Goal: Task Accomplishment & Management: Manage account settings

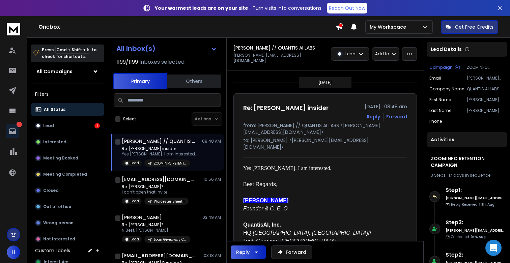
scroll to position [180, 0]
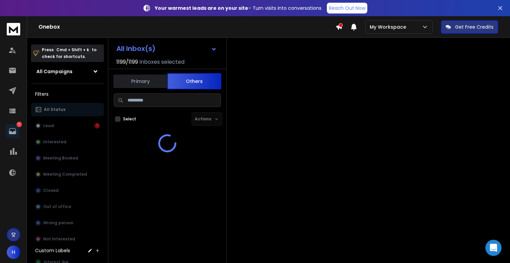
click at [189, 82] on button "Others" at bounding box center [194, 81] width 54 height 16
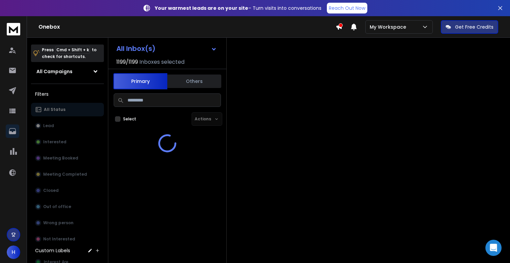
click at [154, 78] on button "Primary" at bounding box center [140, 81] width 54 height 16
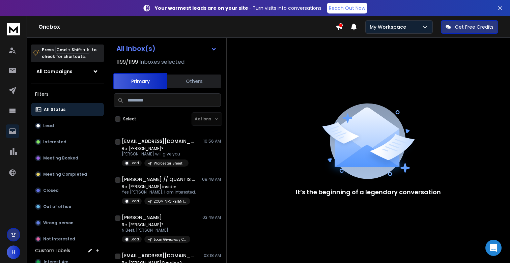
click at [393, 30] on button "My Workspace" at bounding box center [398, 26] width 67 height 13
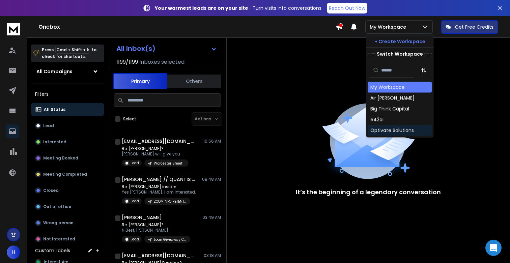
click at [383, 132] on div "Optivate Solutions" at bounding box center [391, 130] width 43 height 7
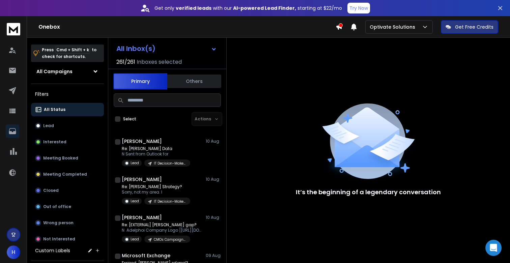
scroll to position [2, 0]
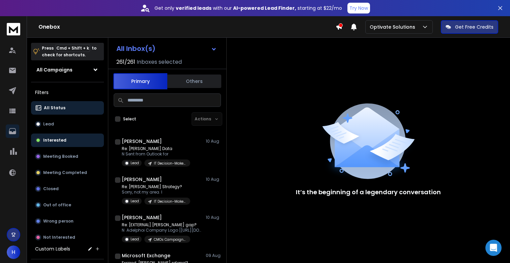
click at [86, 140] on button "Interested" at bounding box center [67, 139] width 73 height 13
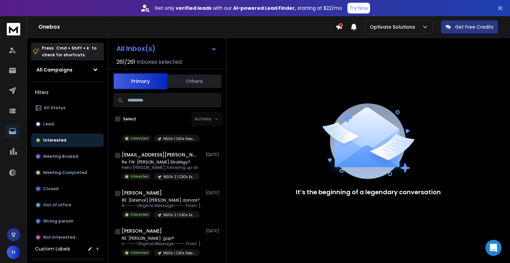
scroll to position [671, 0]
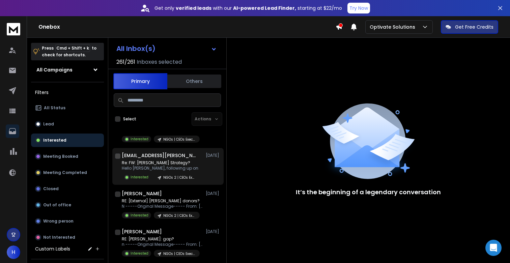
click at [190, 163] on p "Re: FW: [PERSON_NAME] Strategy?" at bounding box center [161, 162] width 78 height 5
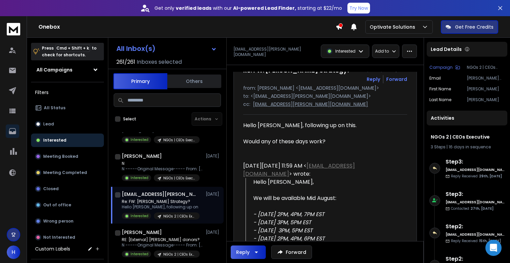
scroll to position [0, 0]
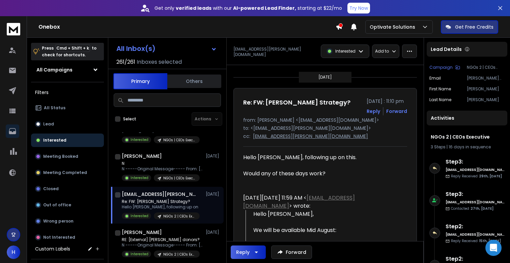
click at [193, 98] on input at bounding box center [167, 99] width 107 height 13
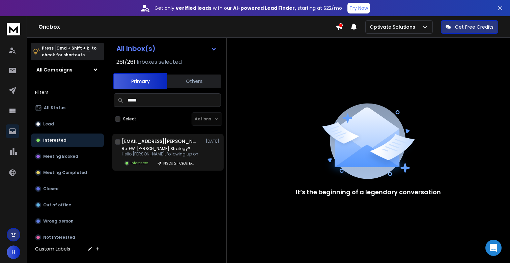
type input "*****"
click at [190, 139] on h1 "[EMAIL_ADDRESS][PERSON_NAME][DOMAIN_NAME]" at bounding box center [159, 141] width 74 height 7
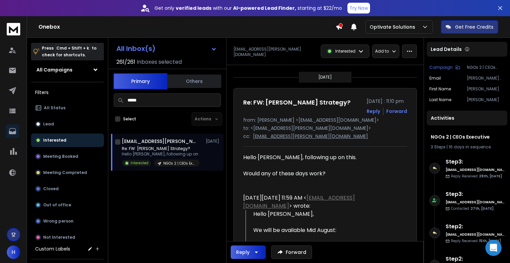
scroll to position [27, 0]
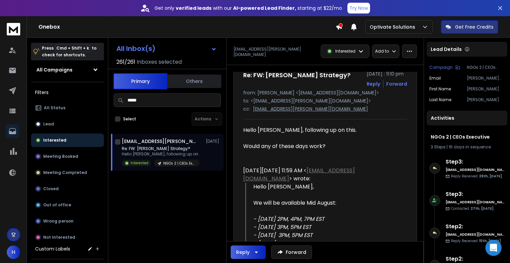
click at [242, 251] on div "Reply" at bounding box center [242, 252] width 13 height 7
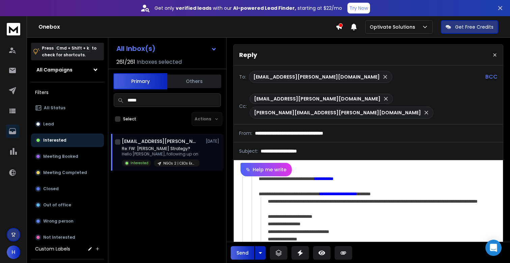
scroll to position [191, 0]
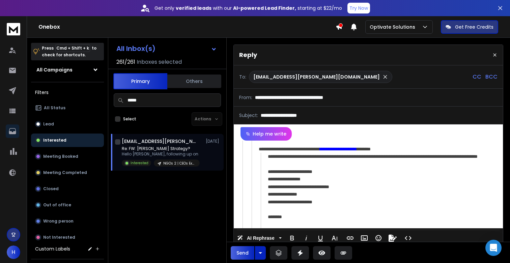
drag, startPoint x: 396, startPoint y: 172, endPoint x: 344, endPoint y: 172, distance: 52.6
drag, startPoint x: 339, startPoint y: 148, endPoint x: 394, endPoint y: 147, distance: 55.3
click at [357, 147] on link "**********" at bounding box center [338, 149] width 37 height 5
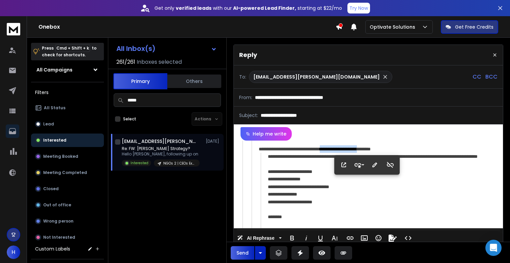
copy link "**********"
click at [395, 79] on input at bounding box center [418, 77] width 47 height 12
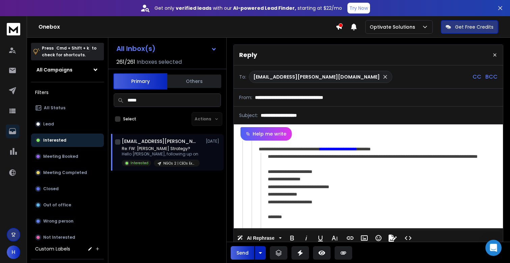
paste input "**********"
type input "**********"
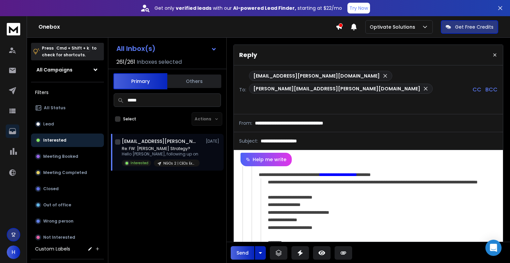
scroll to position [0, 0]
click at [398, 88] on div "Elsha.Maldonado@rsmus.com James.Cashin@rsmus.com" at bounding box center [359, 90] width 221 height 38
click at [364, 85] on div "Elsha.Maldonado@rsmus.com James.Cashin@rsmus.com" at bounding box center [359, 90] width 221 height 38
click at [472, 86] on p "CC" at bounding box center [476, 90] width 9 height 8
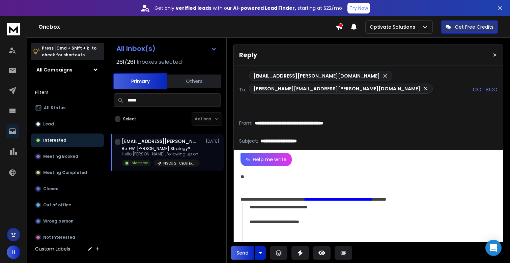
click at [294, 173] on div "**" at bounding box center [366, 176] width 253 height 7
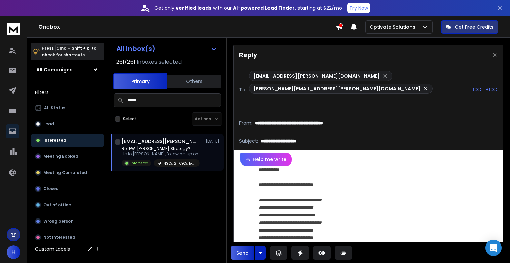
scroll to position [123, 0]
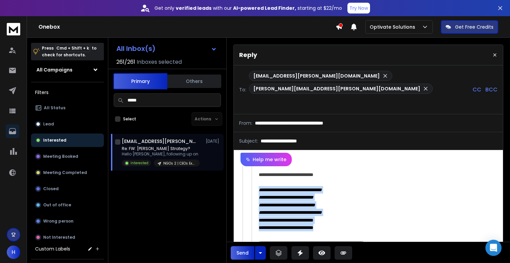
drag, startPoint x: 331, startPoint y: 213, endPoint x: 246, endPoint y: 180, distance: 91.5
copy div "**********"
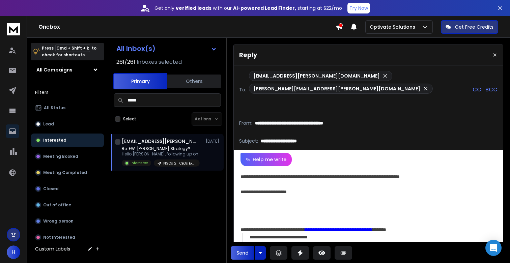
click at [292, 195] on div at bounding box center [366, 198] width 253 height 7
click at [292, 211] on div at bounding box center [366, 214] width 253 height 7
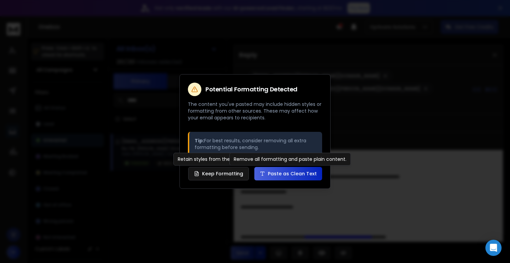
click at [319, 178] on button "Paste as Clean Text" at bounding box center [288, 173] width 68 height 13
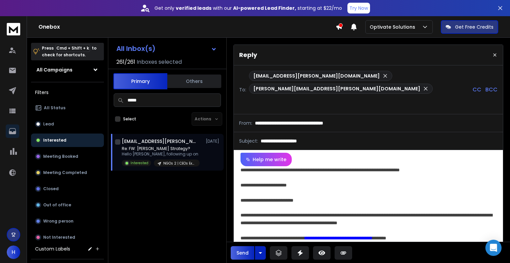
scroll to position [8, 0]
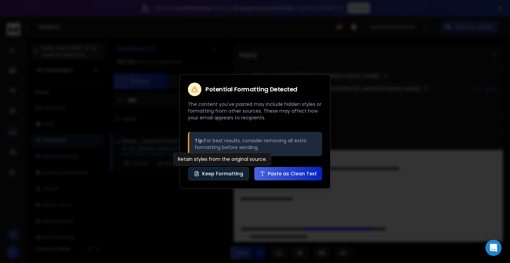
click at [232, 174] on button "Keep Formatting" at bounding box center [218, 173] width 61 height 13
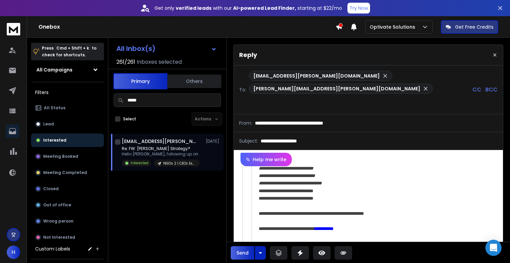
scroll to position [223, 0]
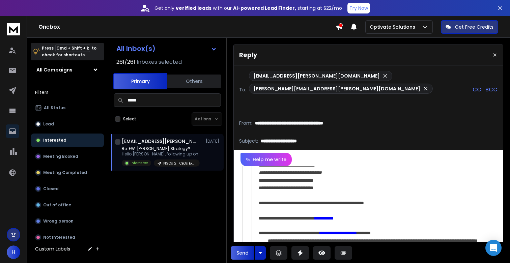
click at [333, 216] on link "**********" at bounding box center [323, 218] width 19 height 5
click at [350, 230] on icon "button" at bounding box center [348, 234] width 8 height 8
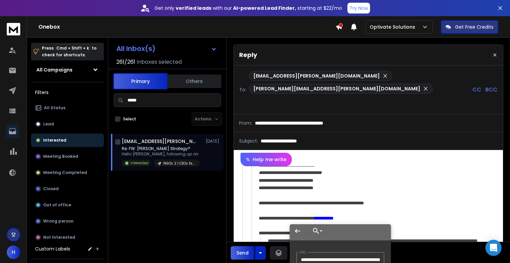
scroll to position [0, 310]
click at [334, 252] on input "**********" at bounding box center [340, 260] width 88 height 16
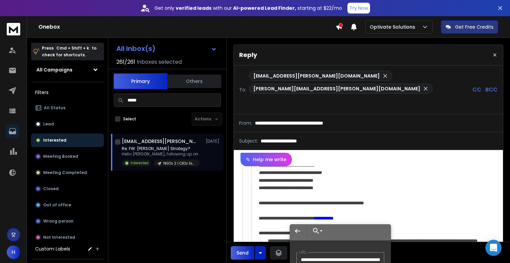
click at [341, 199] on div "**********" at bounding box center [377, 202] width 237 height 7
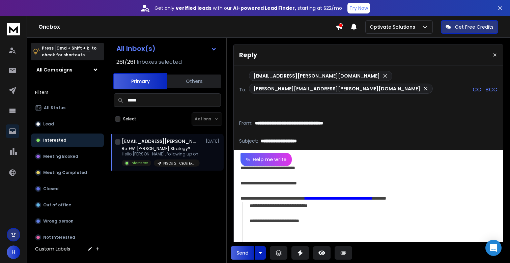
scroll to position [86, 0]
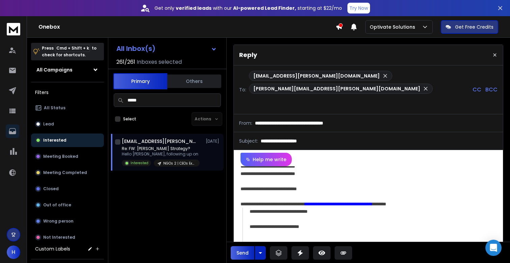
click at [322, 238] on div at bounding box center [371, 241] width 244 height 7
click at [324, 230] on div at bounding box center [371, 233] width 244 height 7
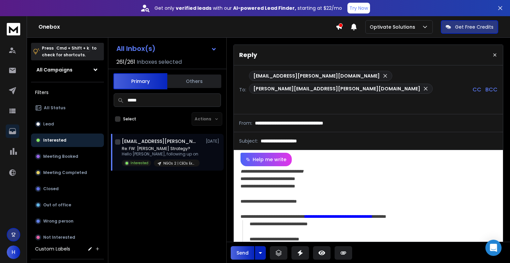
scroll to position [72, 0]
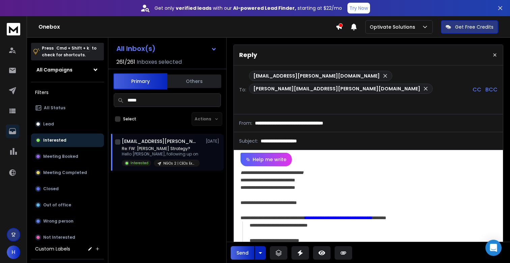
click at [327, 206] on div at bounding box center [366, 209] width 253 height 7
click at [327, 199] on div "**********" at bounding box center [366, 202] width 253 height 7
drag, startPoint x: 335, startPoint y: 189, endPoint x: 310, endPoint y: 189, distance: 24.3
click at [310, 199] on div "**********" at bounding box center [366, 202] width 253 height 7
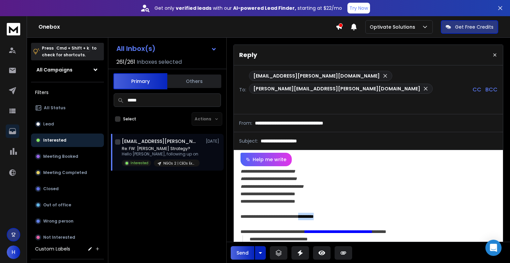
scroll to position [57, 0]
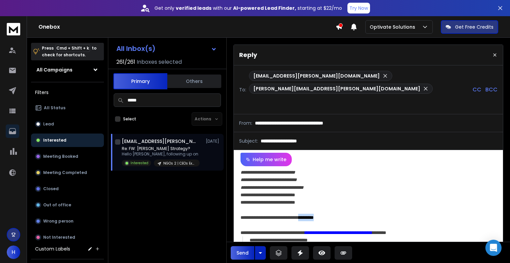
drag, startPoint x: 340, startPoint y: 205, endPoint x: 311, endPoint y: 205, distance: 29.0
click at [311, 214] on div "**********" at bounding box center [366, 217] width 253 height 7
drag, startPoint x: 303, startPoint y: 206, endPoint x: 223, endPoint y: 205, distance: 79.9
click at [223, 205] on div "**********" at bounding box center [309, 169] width 402 height 263
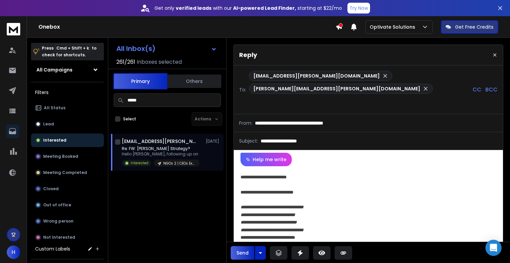
scroll to position [0, 0]
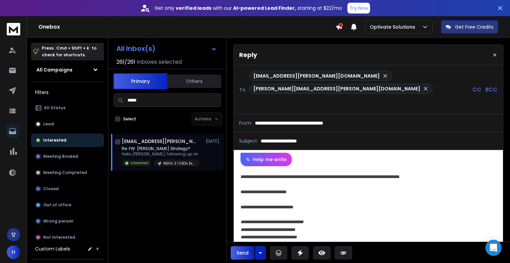
click at [240, 253] on button "Send" at bounding box center [243, 252] width 24 height 13
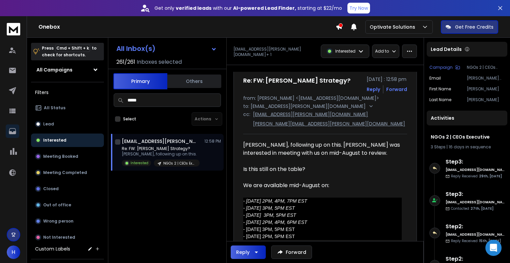
scroll to position [21, 0]
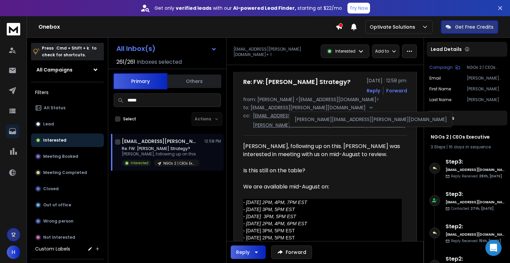
click at [369, 108] on icon at bounding box center [370, 107] width 3 height 1
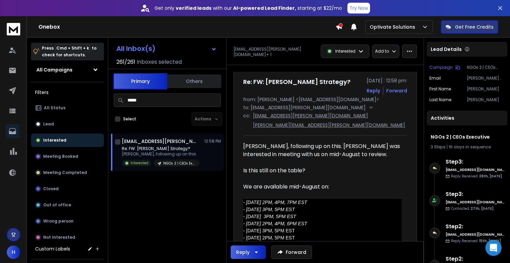
drag, startPoint x: 273, startPoint y: 100, endPoint x: 378, endPoint y: 97, distance: 104.9
click at [378, 97] on p "from: Mihai <mihai.p@outbound.optivatesolutionsngo.my>" at bounding box center [325, 99] width 164 height 7
copy p "mihai.p@outbound.optivatesolutionsngo.my"
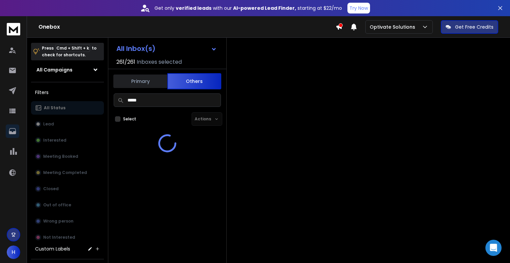
click at [201, 80] on button "Others" at bounding box center [194, 81] width 54 height 16
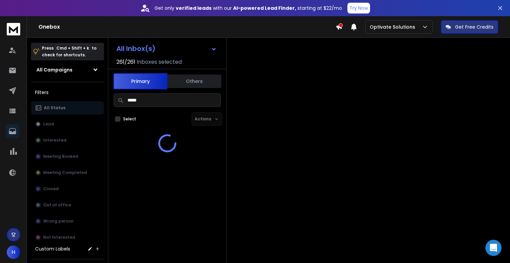
click at [136, 86] on button "Primary" at bounding box center [140, 81] width 54 height 16
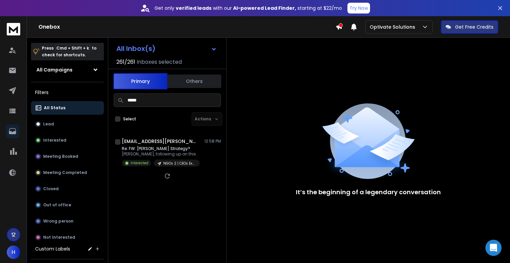
click at [150, 96] on input "*****" at bounding box center [167, 99] width 107 height 13
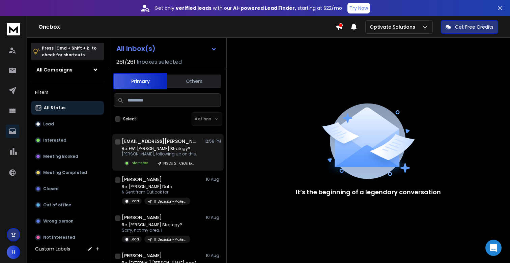
click at [182, 143] on h1 "Elsha.Maldonado@rsmus.com +1" at bounding box center [159, 141] width 74 height 7
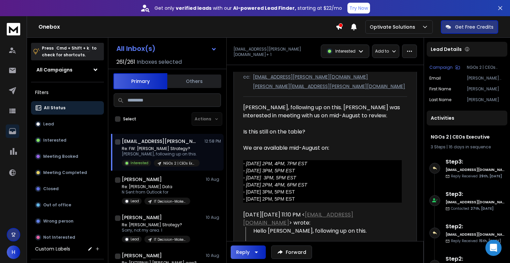
scroll to position [58, 0]
drag, startPoint x: 240, startPoint y: 101, endPoint x: 244, endPoint y: 95, distance: 7.0
copy div "Elsha, following up on this. James was interested in meeting with us on mid-Aug…"
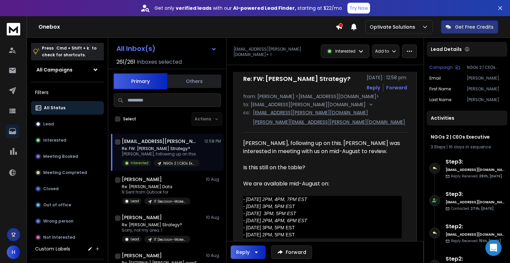
scroll to position [3, 0]
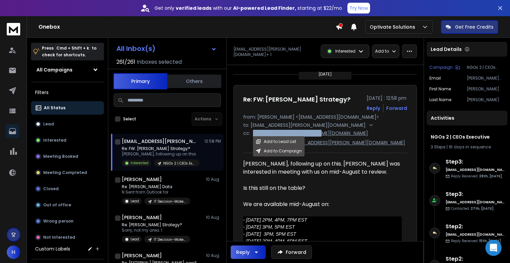
copy p "Elsha.Maldonado@rsmus.com"
drag, startPoint x: 325, startPoint y: 132, endPoint x: 253, endPoint y: 132, distance: 71.8
click at [253, 132] on div "Elsha.Maldonado@rsmus.com Add to Lead List Add to Campaign Erik.Norquist@rsmus.…" at bounding box center [330, 138] width 154 height 16
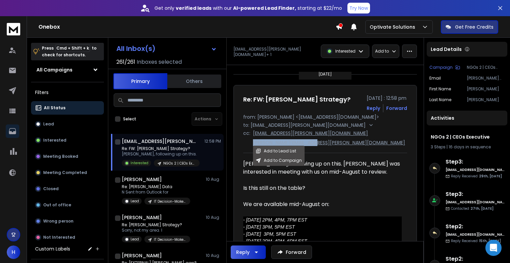
drag, startPoint x: 382, startPoint y: 131, endPoint x: 327, endPoint y: 132, distance: 54.6
click at [327, 132] on div "cc: Elsha.Maldonado@rsmus.com Erik.Norquist@rsmus.com Add to Lead List Add to C…" at bounding box center [325, 138] width 164 height 16
copy p "Erik.Norquist@rsmus.com"
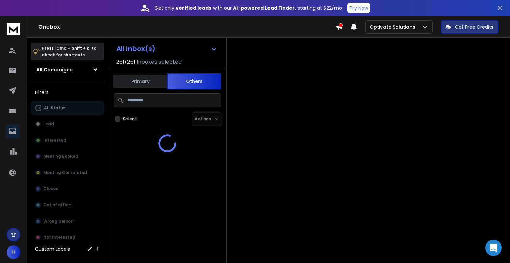
click at [204, 82] on button "Others" at bounding box center [194, 81] width 54 height 16
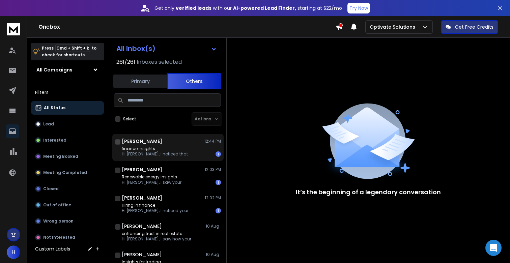
click at [158, 139] on div "Lucas Haskins 12:44 PM" at bounding box center [171, 141] width 99 height 7
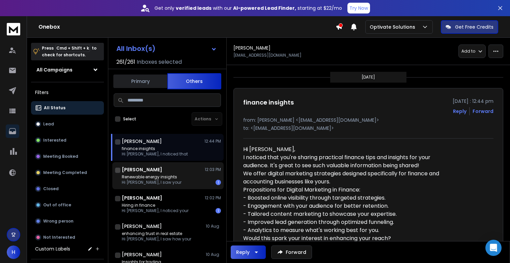
click at [158, 167] on h1 "Nicolas Laustriat" at bounding box center [142, 169] width 40 height 7
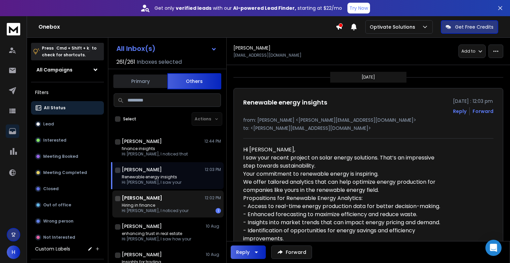
click at [157, 192] on div "Marc López 12:02 PM Hiring in finance Hi Mihai, I noticed your 1" at bounding box center [167, 203] width 111 height 27
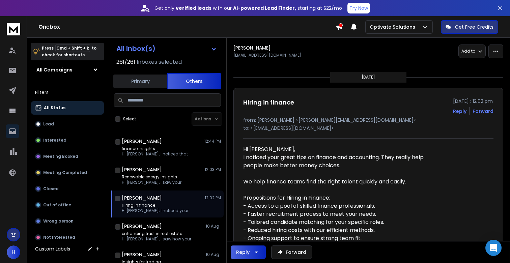
click at [140, 80] on button "Primary" at bounding box center [140, 81] width 54 height 15
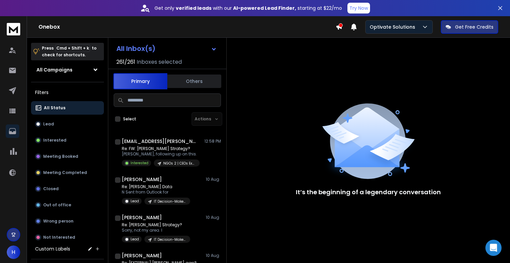
click at [393, 23] on button "Optivate Solutions" at bounding box center [398, 26] width 67 height 13
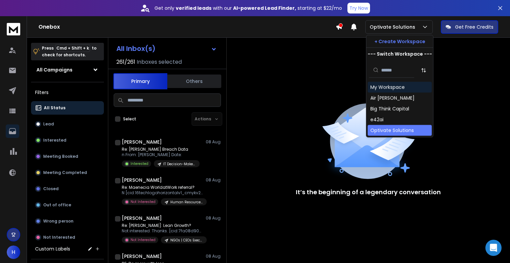
scroll to position [309, 0]
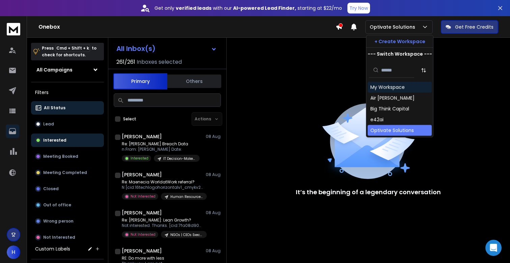
click at [72, 138] on button "Interested" at bounding box center [67, 139] width 73 height 13
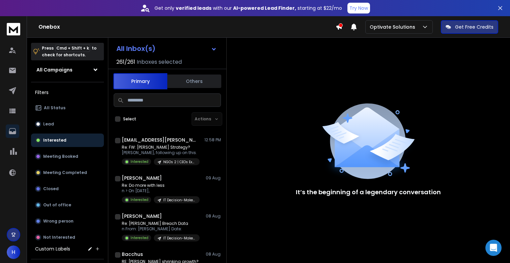
scroll to position [0, 0]
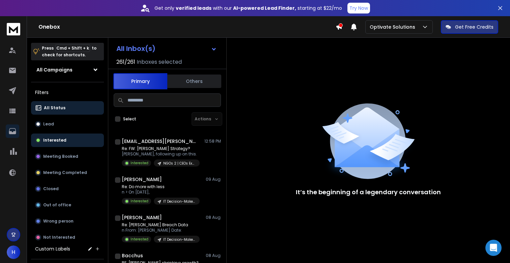
click at [57, 103] on button "All Status" at bounding box center [67, 107] width 73 height 13
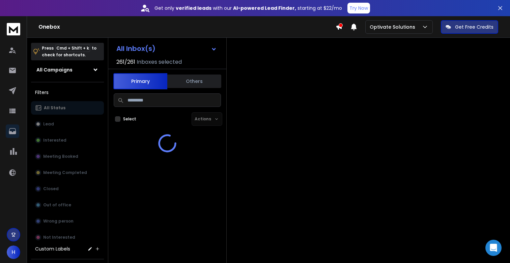
click at [162, 97] on input at bounding box center [167, 99] width 107 height 13
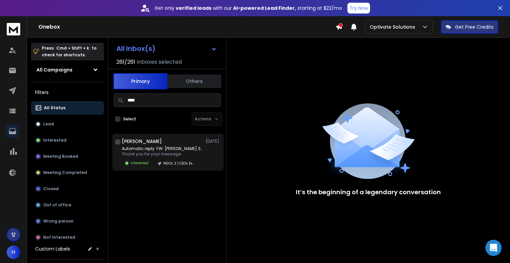
type input "****"
click at [177, 154] on p "Thank you for your message." at bounding box center [162, 153] width 81 height 5
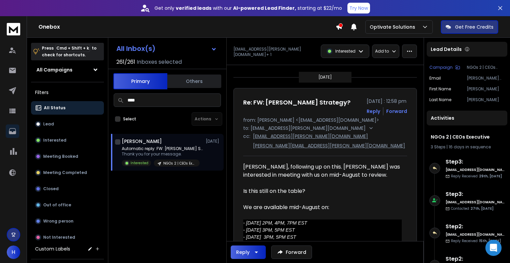
click at [182, 155] on p "Thank you for your message." at bounding box center [162, 153] width 81 height 5
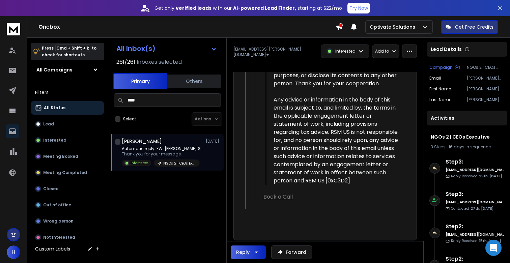
scroll to position [967, 0]
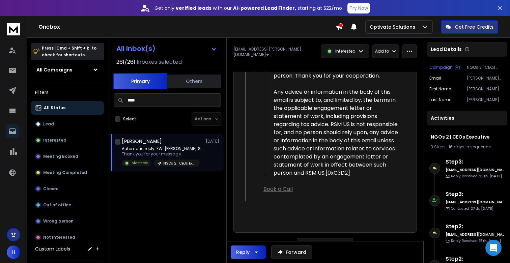
click at [317, 238] on div "View all 8 replies" at bounding box center [325, 243] width 56 height 11
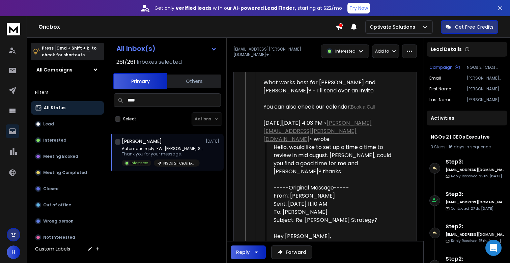
scroll to position [351, 0]
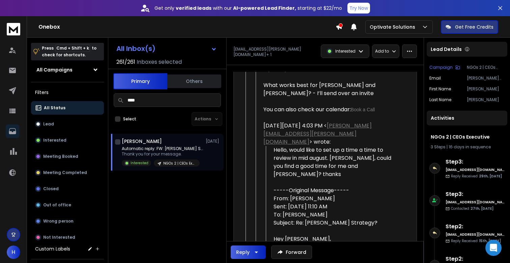
click at [170, 147] on p "Automatic reply: FW: Jim Strategy?" at bounding box center [162, 148] width 81 height 5
click at [169, 96] on input "****" at bounding box center [167, 99] width 107 height 13
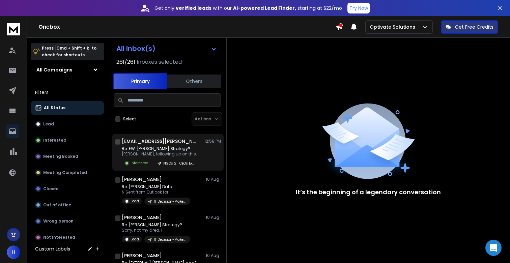
click at [176, 138] on h1 "Elsha.Maldonado@rsmus.com +1" at bounding box center [159, 141] width 74 height 7
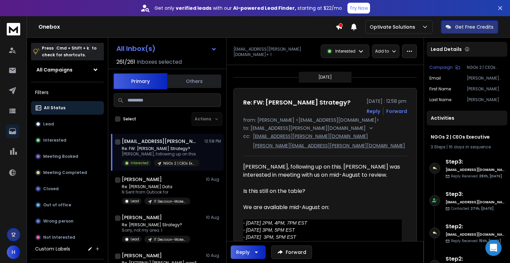
click at [195, 82] on button "Others" at bounding box center [194, 81] width 54 height 15
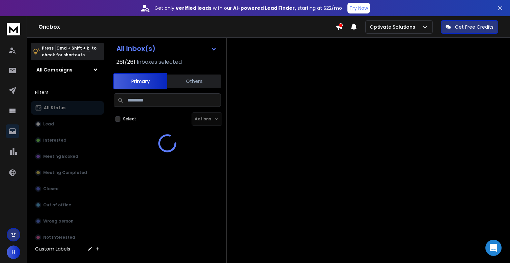
click at [155, 79] on button "Primary" at bounding box center [140, 81] width 54 height 16
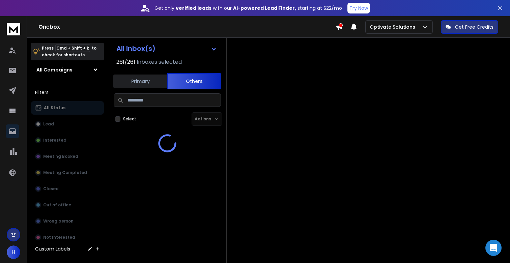
click at [190, 79] on button "Others" at bounding box center [194, 81] width 54 height 16
click at [151, 80] on button "Primary" at bounding box center [140, 81] width 54 height 15
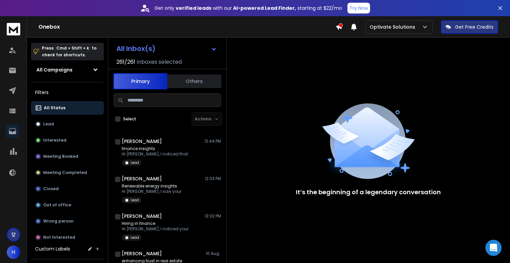
click at [165, 99] on input at bounding box center [167, 99] width 107 height 13
paste input "**********"
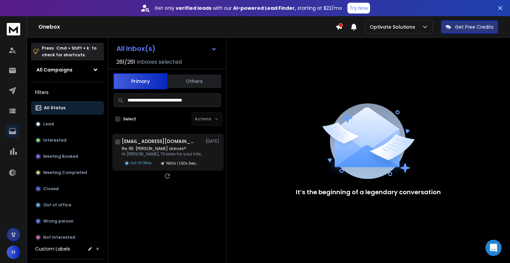
type input "**********"
click at [182, 150] on p "Re: RE: Rowena donors?" at bounding box center [162, 148] width 81 height 5
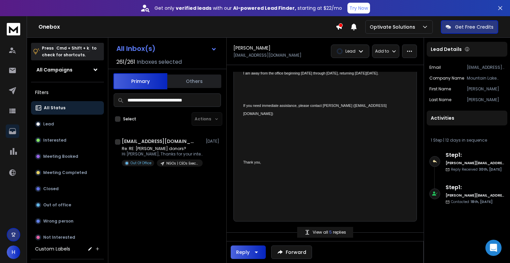
scroll to position [139, 0]
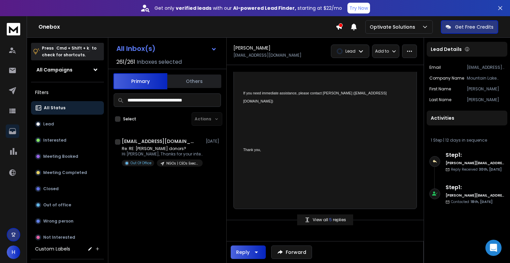
click at [321, 219] on p "View all 5 replies" at bounding box center [328, 219] width 33 height 5
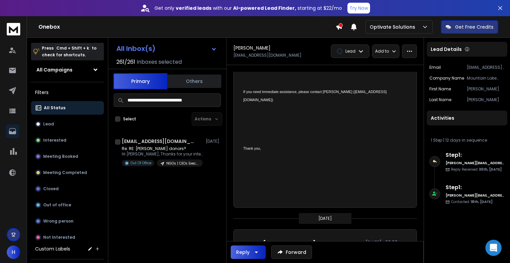
drag, startPoint x: 310, startPoint y: 100, endPoint x: 245, endPoint y: 99, distance: 65.4
click at [244, 99] on p "If you need immediate assistance, please contact Debra Johnson (debrajohnson@mo…" at bounding box center [322, 95] width 158 height 16
copy span "debrajohnson@mountainlakeservices.org"
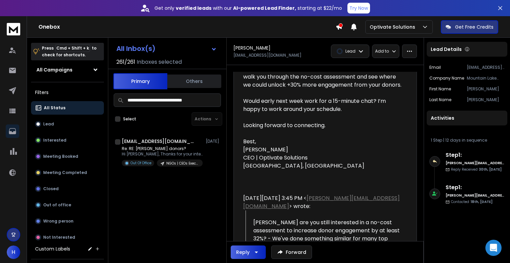
scroll to position [382, 0]
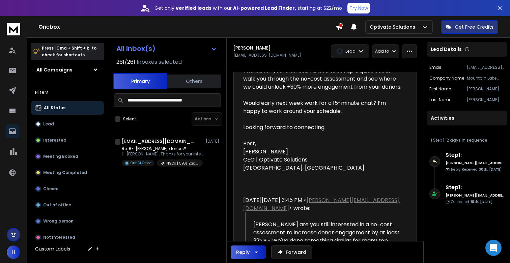
click at [193, 96] on input "**********" at bounding box center [167, 99] width 107 height 13
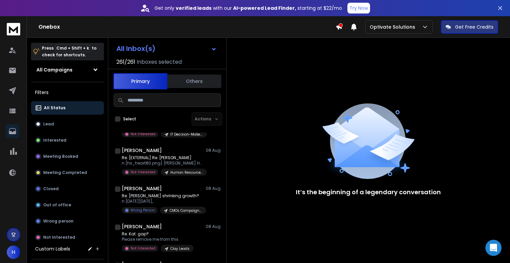
scroll to position [496, 0]
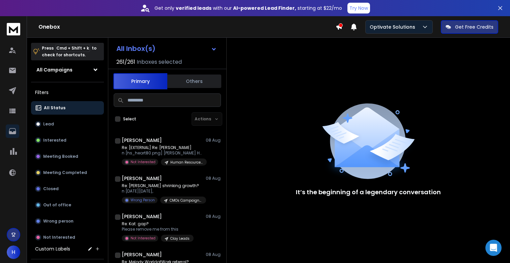
click at [388, 28] on p "Optivate Solutions" at bounding box center [393, 27] width 48 height 7
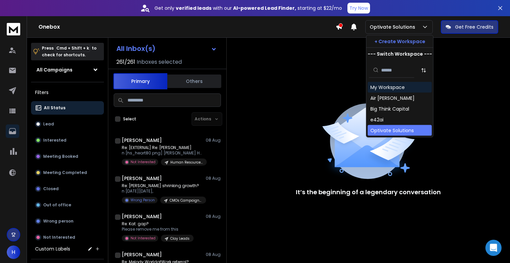
click at [381, 86] on div "My Workspace" at bounding box center [387, 87] width 34 height 7
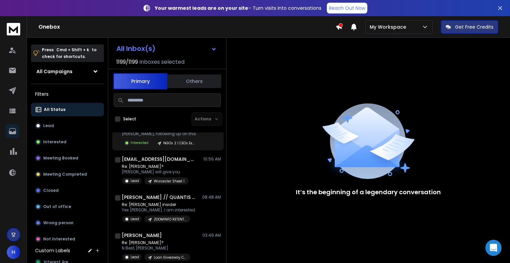
scroll to position [32, 0]
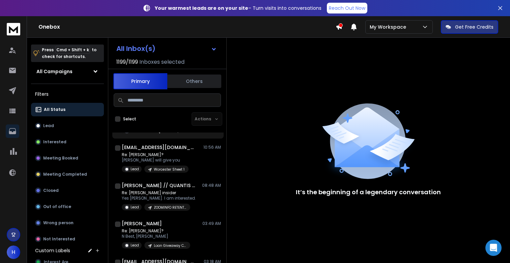
click at [160, 152] on p "Re: [PERSON_NAME]?" at bounding box center [155, 154] width 67 height 5
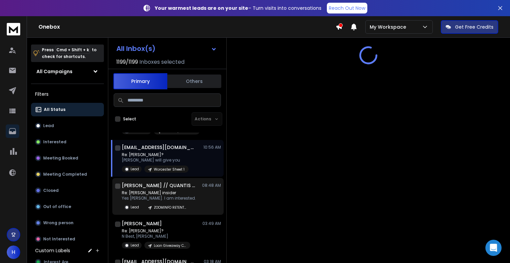
click at [184, 189] on div "[PERSON_NAME] // QUANTIS AI LABS 08:48 AM Re: [PERSON_NAME] insider Yes [PERSON…" at bounding box center [171, 196] width 99 height 29
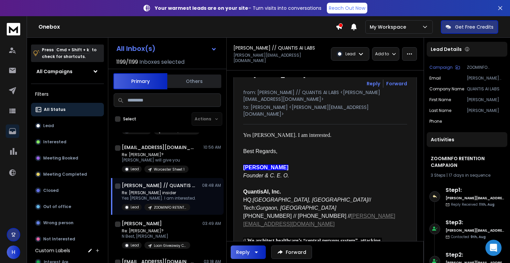
scroll to position [35, 0]
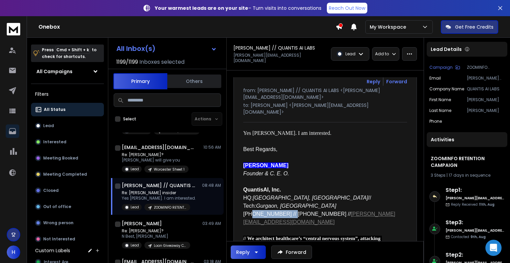
drag, startPoint x: 287, startPoint y: 188, endPoint x: 252, endPoint y: 183, distance: 34.7
click at [250, 211] on span "[PHONE_NUMBER] // [PHONE_NUMBER] //" at bounding box center [297, 214] width 108 height 6
copy span "[PHONE_NUMBER]"
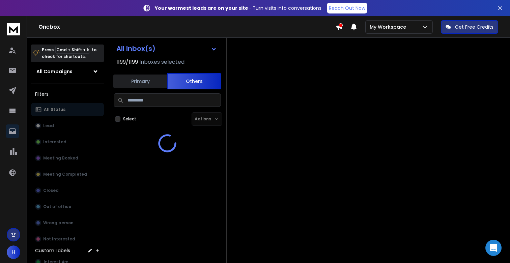
click at [180, 80] on button "Others" at bounding box center [194, 81] width 54 height 16
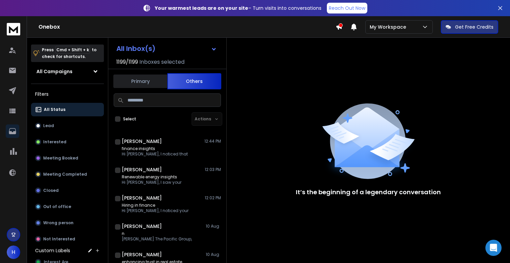
click at [147, 80] on button "Primary" at bounding box center [140, 81] width 54 height 15
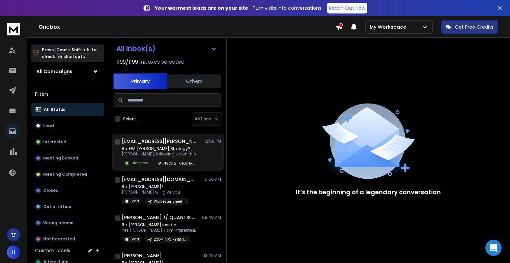
click at [180, 150] on p "Re: FW: Jim Strategy?" at bounding box center [161, 148] width 78 height 5
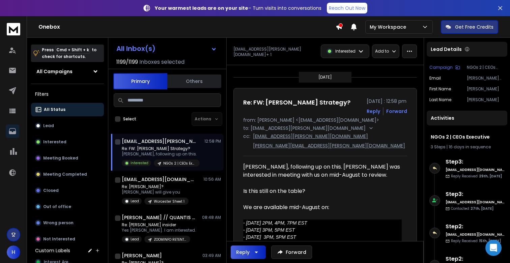
drag, startPoint x: 274, startPoint y: 119, endPoint x: 378, endPoint y: 118, distance: 103.8
click at [378, 118] on p "from: Mihai <mihai.p@outbound.optivatesolutionsngo.my>" at bounding box center [325, 120] width 164 height 7
copy p "mihai.p@outbound.optivatesolutionsngo.my"
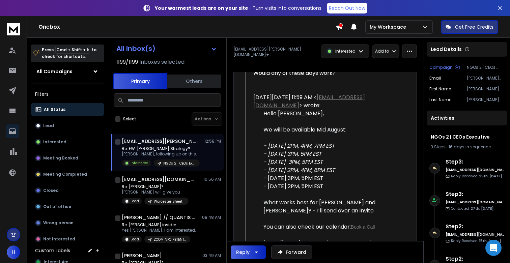
scroll to position [226, 0]
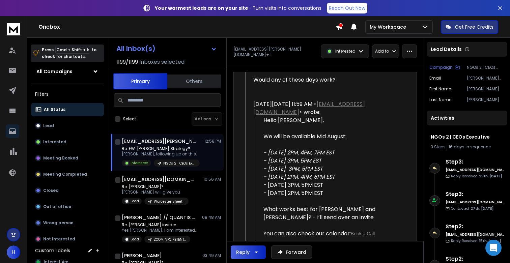
click at [173, 79] on button "Others" at bounding box center [194, 81] width 54 height 15
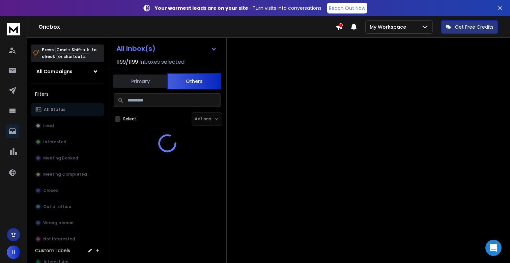
scroll to position [0, 0]
click at [168, 81] on button "Others" at bounding box center [194, 81] width 54 height 16
click at [146, 80] on button "Primary" at bounding box center [140, 81] width 54 height 15
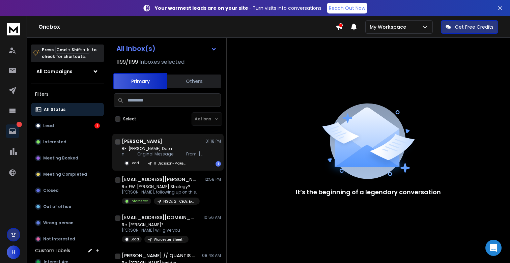
click at [172, 146] on p "RE: Bill Breach Data" at bounding box center [162, 148] width 81 height 5
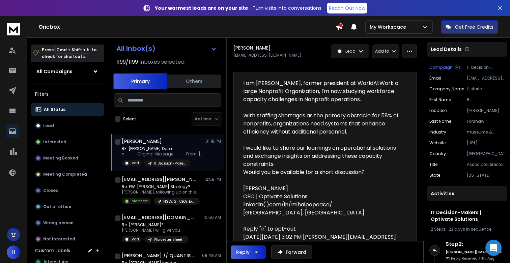
scroll to position [155, 0]
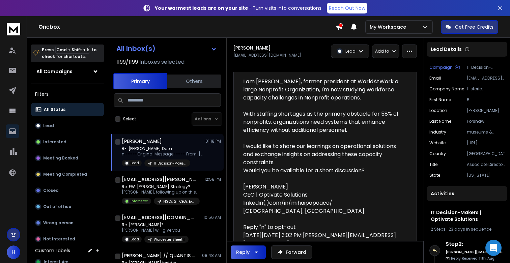
click at [446, 66] on p "Campaign" at bounding box center [440, 67] width 23 height 5
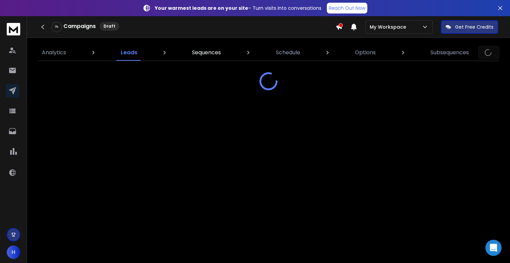
click at [196, 53] on p "Sequences" at bounding box center [206, 53] width 29 height 8
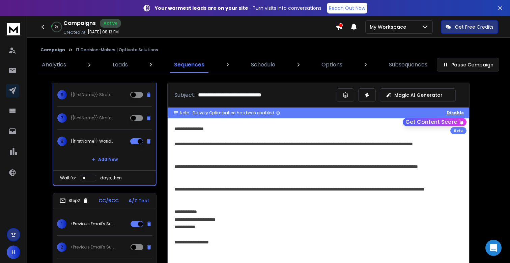
scroll to position [126, 0]
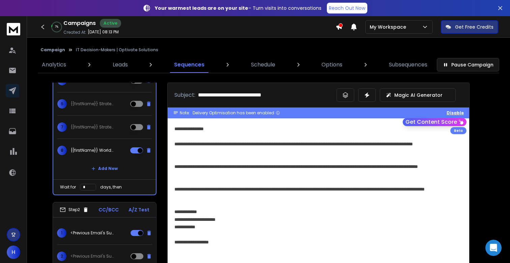
click at [94, 156] on div "8 {{firstName}} WorldatWork referral?" at bounding box center [104, 150] width 94 height 23
type input "**********"
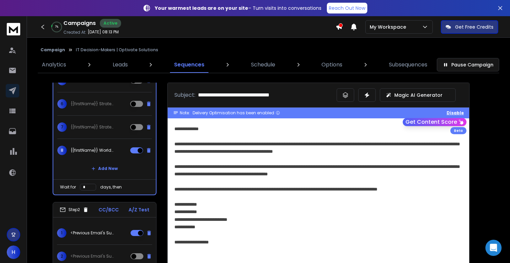
click at [110, 231] on p "<Previous Email's Subject>" at bounding box center [91, 232] width 43 height 5
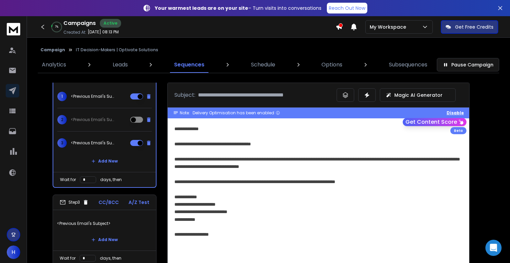
click at [116, 230] on p "<Previous Email's Subject>" at bounding box center [104, 223] width 95 height 19
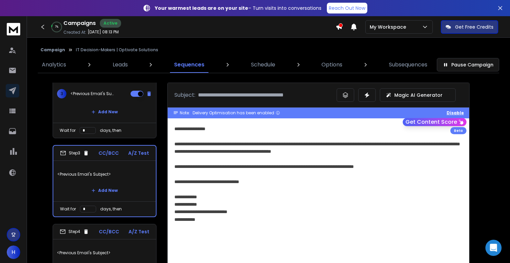
scroll to position [325, 0]
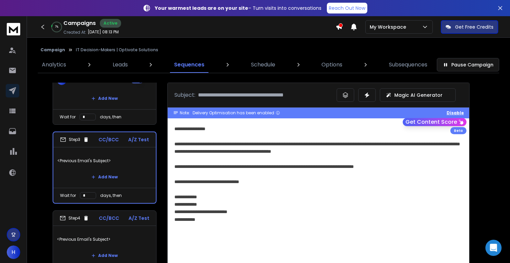
click at [114, 231] on p "<Previous Email's Subject>" at bounding box center [104, 239] width 95 height 19
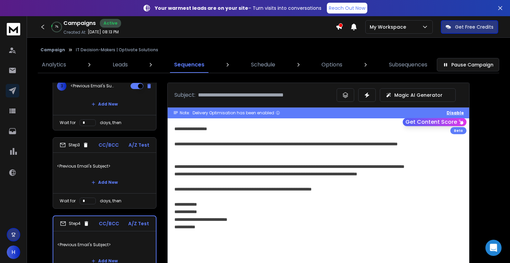
scroll to position [319, 0]
click at [214, 177] on div "**********" at bounding box center [318, 173] width 288 height 7
click at [213, 183] on div at bounding box center [318, 181] width 288 height 7
click at [13, 72] on icon at bounding box center [12, 70] width 7 height 5
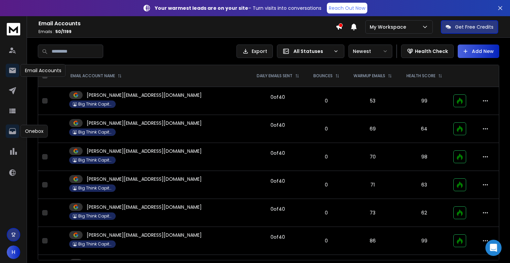
click at [14, 134] on icon at bounding box center [12, 131] width 8 height 8
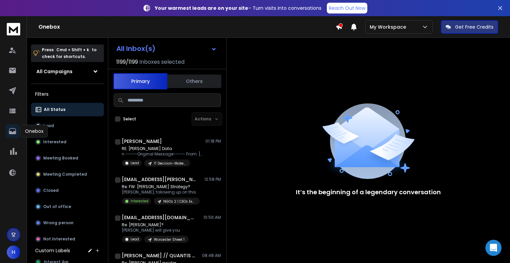
click at [197, 74] on button "Others" at bounding box center [194, 81] width 54 height 15
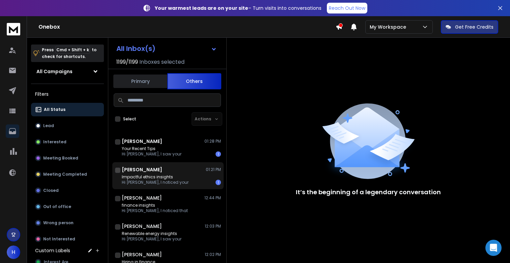
click at [175, 186] on div "Marcus Garvin 01:21 PM Impactful ethics insights Hi Mihai, I noticed your 1" at bounding box center [167, 175] width 111 height 27
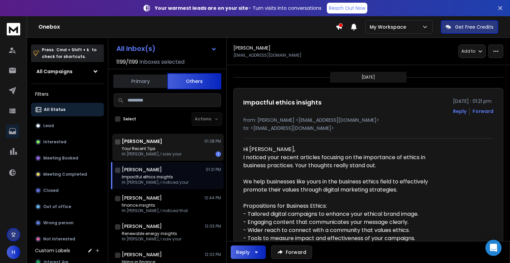
click at [175, 154] on div "Your Recent Tips Hi Mihai, I saw your 1" at bounding box center [171, 151] width 99 height 11
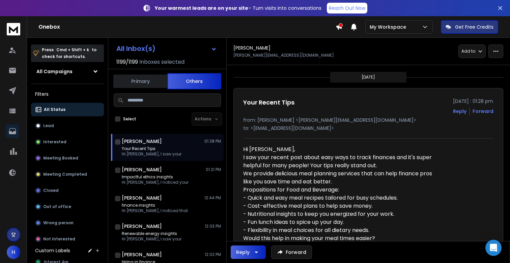
click at [149, 88] on button "Primary" at bounding box center [140, 81] width 54 height 15
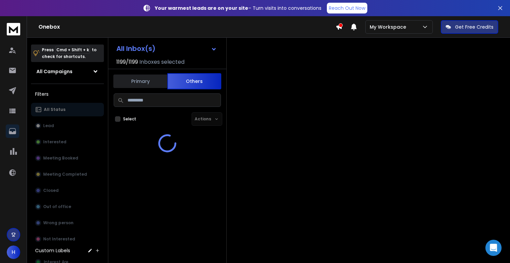
click at [178, 81] on button "Others" at bounding box center [194, 81] width 54 height 16
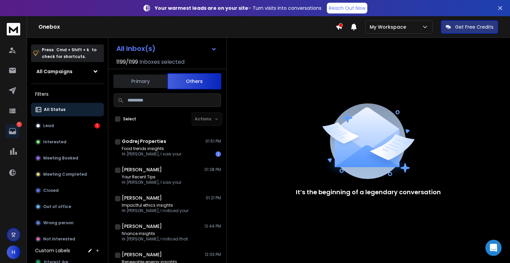
click at [152, 80] on button "Primary" at bounding box center [140, 81] width 54 height 15
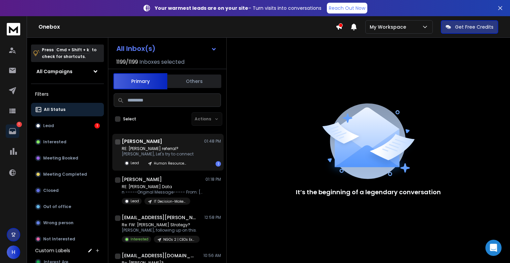
click at [183, 142] on div "Steve Ferguson 01:48 PM" at bounding box center [171, 141] width 99 height 7
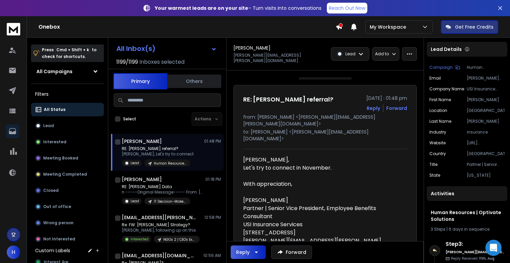
scroll to position [8, 0]
drag, startPoint x: 355, startPoint y: 111, endPoint x: 298, endPoint y: 110, distance: 57.0
click at [297, 114] on p "from: Steve Ferguson <steve.ferguson@usi.com>" at bounding box center [325, 120] width 164 height 13
copy p "steve.ferguson@usi.com"
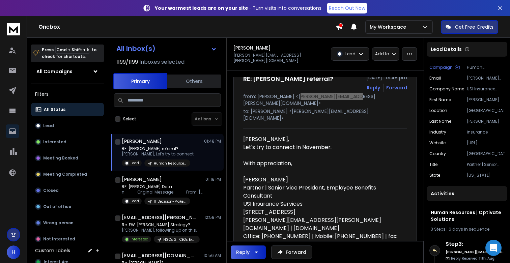
scroll to position [31, 0]
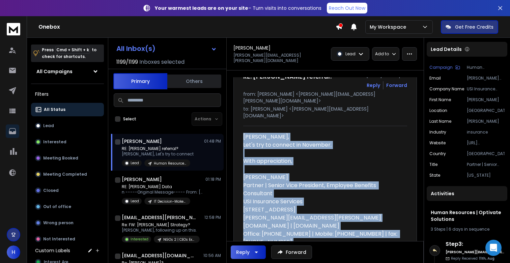
drag, startPoint x: 243, startPoint y: 118, endPoint x: 312, endPoint y: 228, distance: 129.9
copy div "Mihai, Let's try to connect in November. With appreciation, Steve Ferguson Part…"
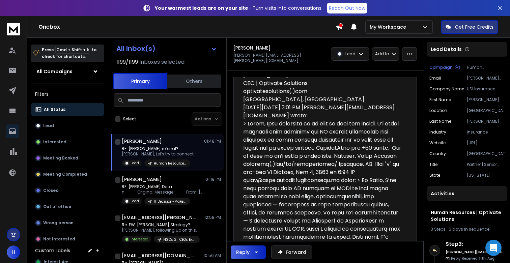
scroll to position [649, 0]
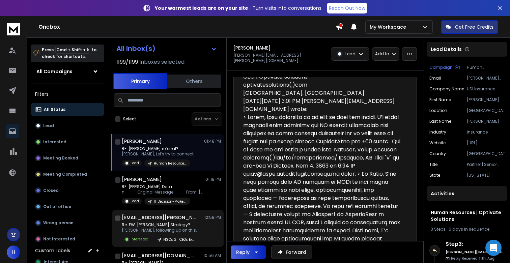
click at [158, 226] on p "Re: FW: Jim Strategy?" at bounding box center [161, 224] width 78 height 5
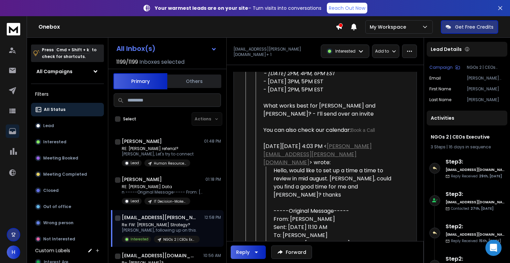
scroll to position [325, 0]
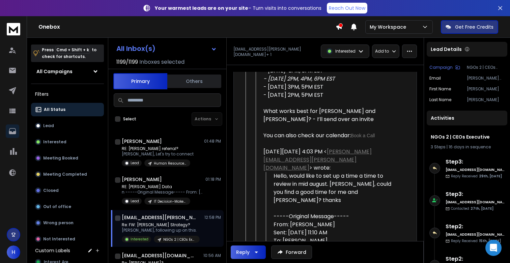
copy div "< James.Cashin@rsmus.com > wrote: Hello, would like to set up a time a time to …"
drag, startPoint x: 353, startPoint y: 179, endPoint x: 262, endPoint y: 150, distance: 95.8
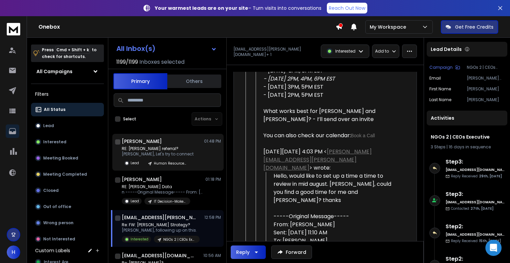
click at [186, 144] on div "Steve Ferguson 01:48 PM" at bounding box center [171, 141] width 99 height 7
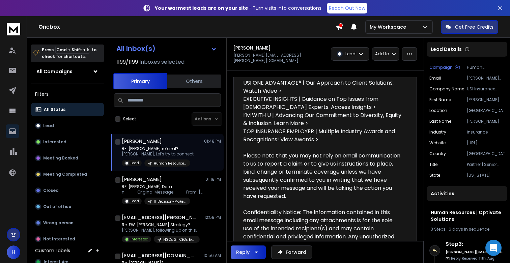
scroll to position [218, 0]
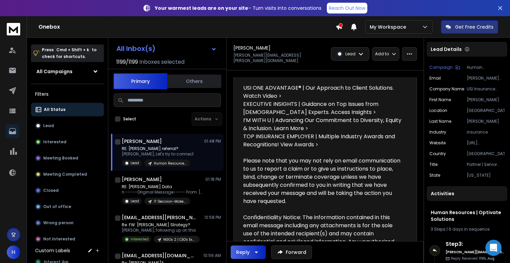
click at [491, 145] on p "https://usi.com" at bounding box center [485, 142] width 38 height 5
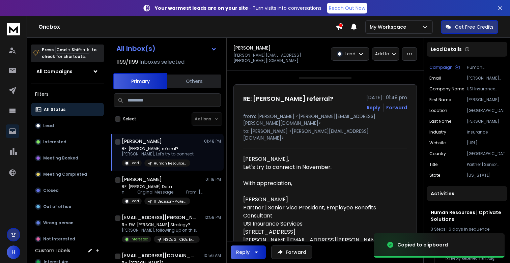
scroll to position [0, 0]
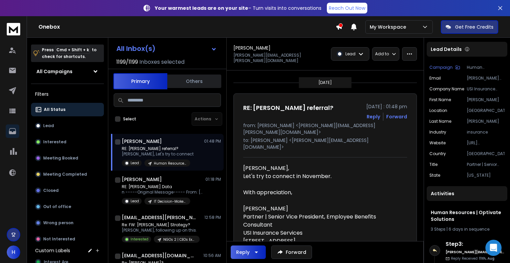
click at [240, 254] on div "Reply" at bounding box center [242, 252] width 13 height 7
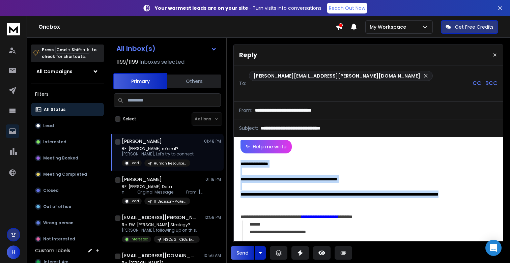
drag, startPoint x: 487, startPoint y: 180, endPoint x: 181, endPoint y: 114, distance: 313.2
click at [181, 114] on div "All Inbox(s) 1199 / 1199 Inboxes selected Primary Others Select Actions Steve F…" at bounding box center [309, 169] width 402 height 263
copy div "**********"
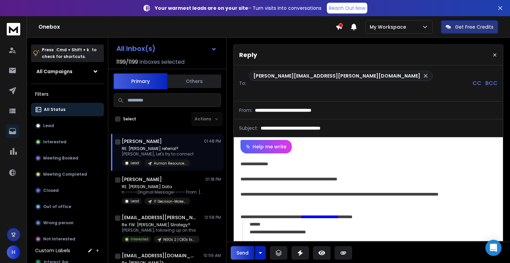
click at [490, 190] on div "**********" at bounding box center [366, 193] width 253 height 7
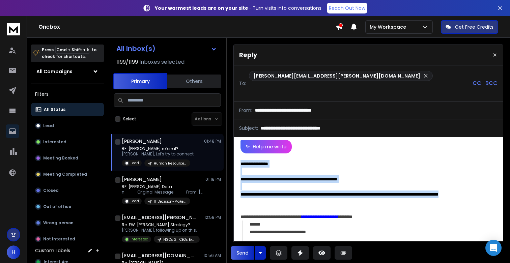
drag, startPoint x: 487, startPoint y: 180, endPoint x: 173, endPoint y: 130, distance: 318.1
click at [174, 130] on div "All Inbox(s) 1199 / 1199 Inboxes selected Primary Others Select Actions Steve F…" at bounding box center [309, 169] width 402 height 263
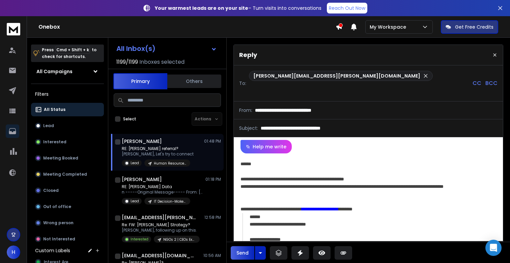
click at [389, 175] on div "**********" at bounding box center [366, 178] width 253 height 7
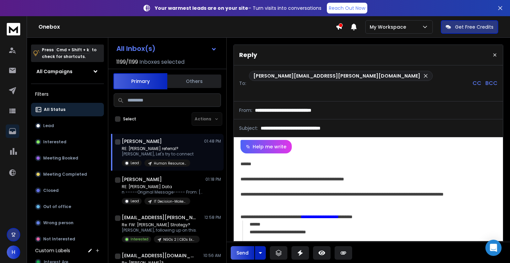
click at [324, 168] on div at bounding box center [367, 171] width 255 height 7
click at [245, 246] on button "Send" at bounding box center [243, 252] width 24 height 13
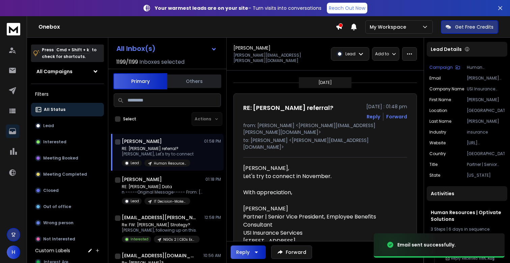
click at [186, 80] on button "Others" at bounding box center [194, 81] width 54 height 15
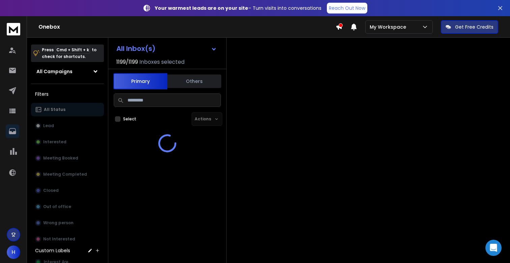
click at [142, 79] on button "Primary" at bounding box center [140, 81] width 54 height 16
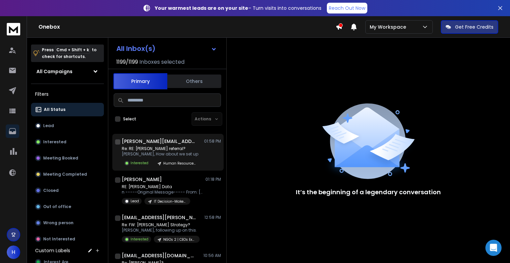
click at [184, 142] on div "steve.ferguson@usi.com 01:58 PM" at bounding box center [171, 141] width 99 height 7
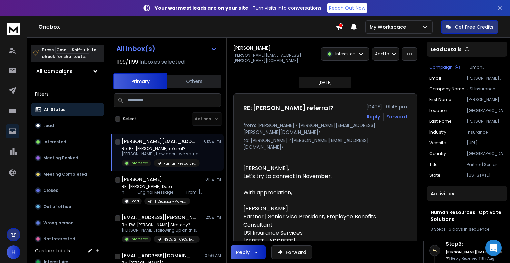
click at [203, 81] on button "Others" at bounding box center [194, 81] width 54 height 15
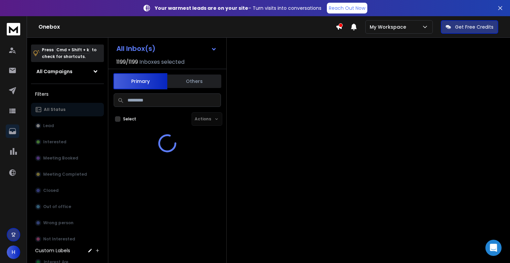
click at [159, 82] on button "Primary" at bounding box center [140, 81] width 54 height 16
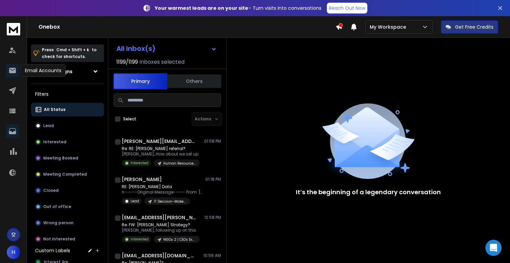
click at [18, 70] on link at bounding box center [12, 70] width 13 height 13
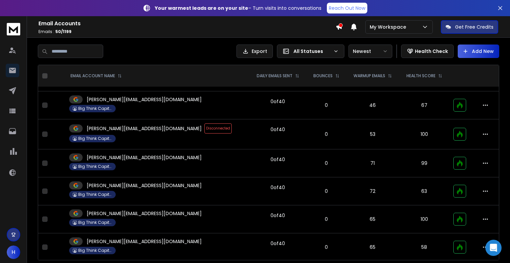
scroll to position [535, 0]
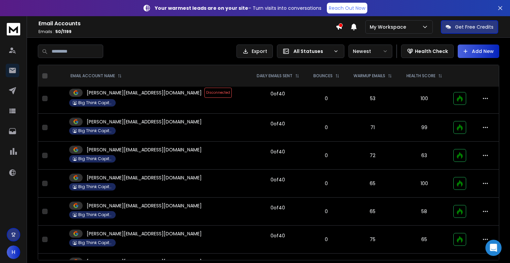
drag, startPoint x: 70, startPoint y: 46, endPoint x: 71, endPoint y: 43, distance: 3.6
click at [70, 46] on input at bounding box center [70, 50] width 65 height 13
type input "***"
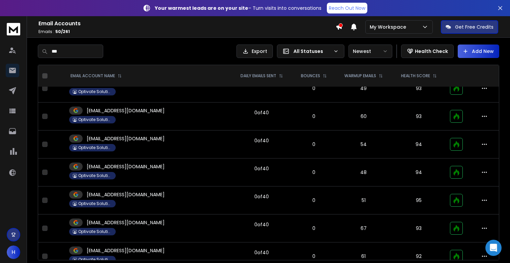
scroll to position [1031, 0]
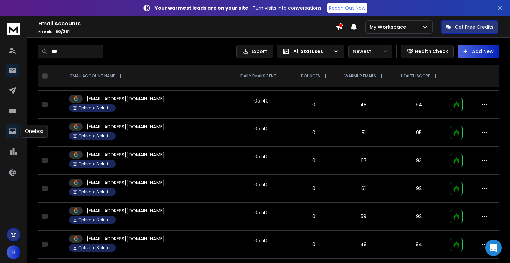
click at [19, 130] on link at bounding box center [12, 130] width 13 height 13
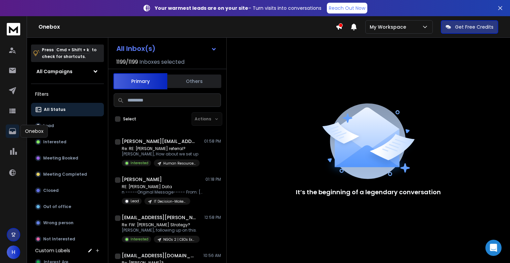
click at [186, 91] on div at bounding box center [167, 99] width 113 height 16
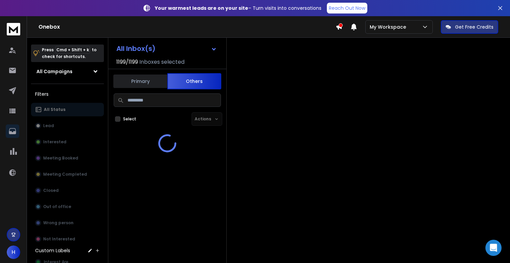
click at [183, 84] on button "Others" at bounding box center [194, 81] width 54 height 16
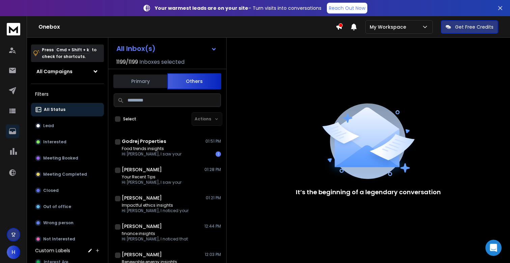
click at [152, 82] on button "Primary" at bounding box center [140, 81] width 54 height 15
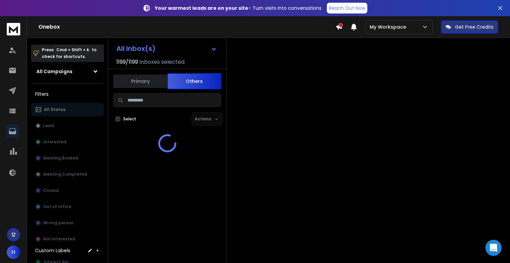
click at [169, 79] on button "Others" at bounding box center [194, 81] width 54 height 16
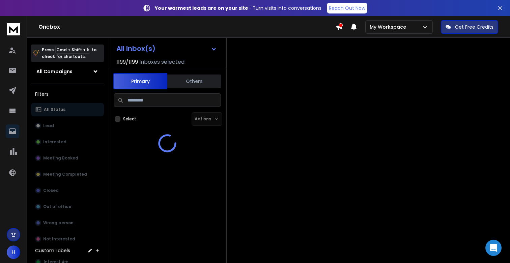
click at [148, 82] on button "Primary" at bounding box center [140, 81] width 54 height 16
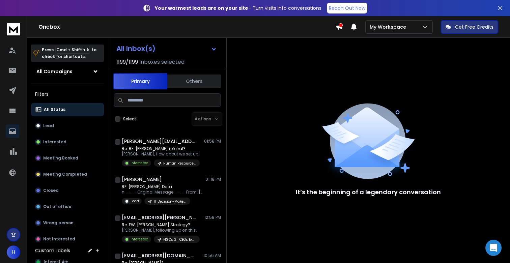
click at [190, 82] on button "Others" at bounding box center [194, 81] width 54 height 15
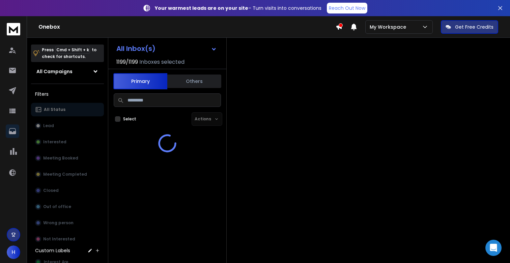
click at [149, 80] on button "Primary" at bounding box center [140, 81] width 54 height 16
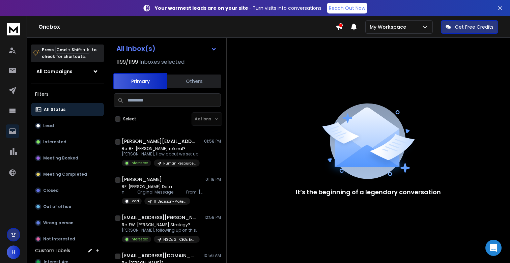
click at [182, 89] on div "Primary Others Select Actions steve.ferguson@usi.com 01:58 PM Re: RE: Steve Wor…" at bounding box center [167, 200] width 118 height 252
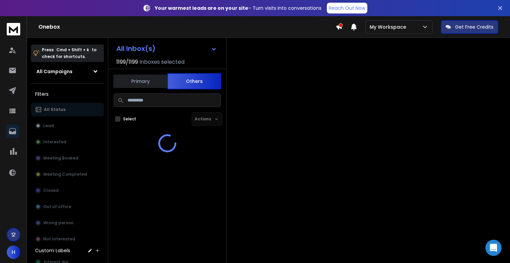
click at [176, 84] on button "Others" at bounding box center [194, 81] width 54 height 16
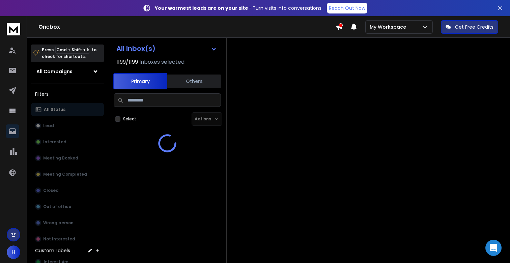
click at [150, 83] on button "Primary" at bounding box center [140, 81] width 54 height 16
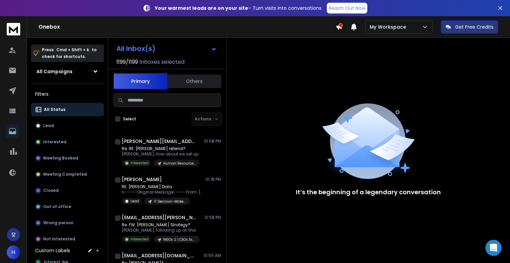
click at [183, 89] on div "Primary Others Select Actions steve.ferguson@usi.com 01:58 PM Re: RE: Steve Wor…" at bounding box center [167, 200] width 118 height 252
click at [174, 87] on button "Others" at bounding box center [194, 81] width 54 height 15
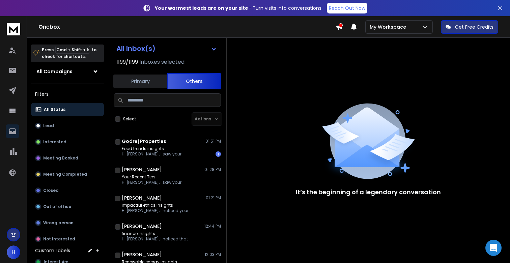
click at [139, 82] on button "Primary" at bounding box center [140, 81] width 54 height 15
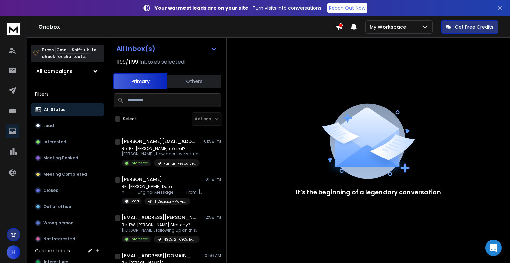
click at [195, 78] on button "Others" at bounding box center [194, 81] width 54 height 15
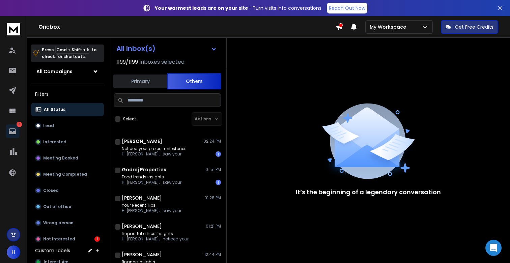
click at [154, 77] on button "Primary" at bounding box center [140, 81] width 54 height 15
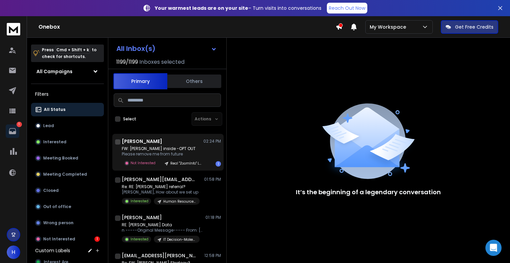
click at [184, 139] on div "Kathy Papadimitriou 02:24 PM" at bounding box center [171, 141] width 99 height 7
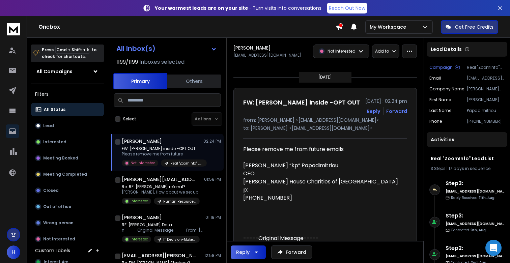
click at [191, 84] on button "Others" at bounding box center [194, 81] width 54 height 15
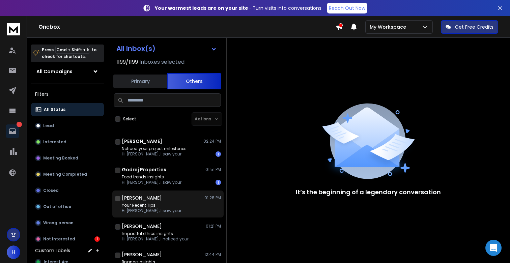
click at [168, 190] on div "Ana Shankar 01:28 PM Your Recent Tips Hi Mihai, I saw your" at bounding box center [167, 203] width 111 height 27
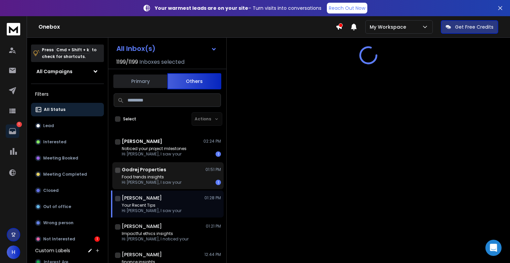
click at [169, 178] on div "Food trends insights Hi Mihai, I saw your 1" at bounding box center [171, 179] width 99 height 11
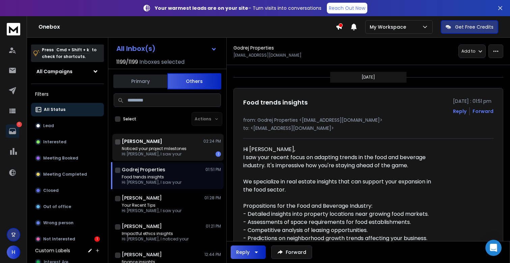
click at [171, 151] on p "Noticed your project milestones" at bounding box center [154, 148] width 65 height 5
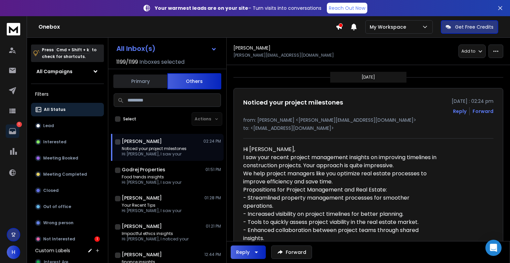
click at [152, 76] on button "Primary" at bounding box center [140, 81] width 54 height 15
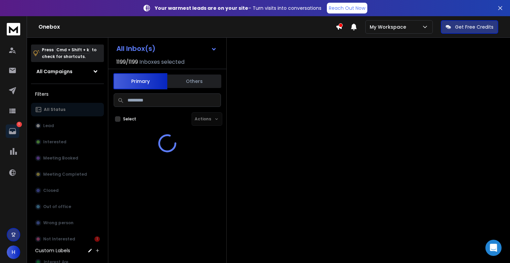
drag, startPoint x: 152, startPoint y: 76, endPoint x: 163, endPoint y: 86, distance: 15.1
click at [152, 76] on button "Primary" at bounding box center [140, 81] width 54 height 16
click at [154, 81] on button "Primary" at bounding box center [140, 81] width 54 height 16
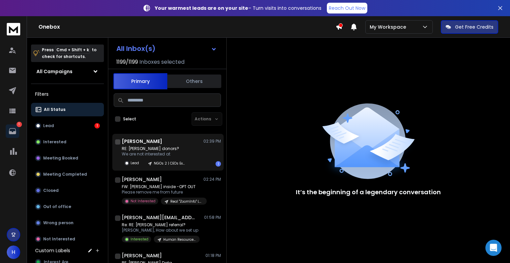
click at [198, 141] on div "Whitney Hobbs 02:39 PM" at bounding box center [171, 141] width 99 height 7
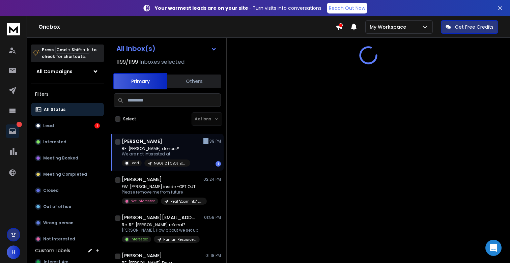
click at [198, 141] on div "Whitney Hobbs 02:39 PM" at bounding box center [171, 141] width 99 height 7
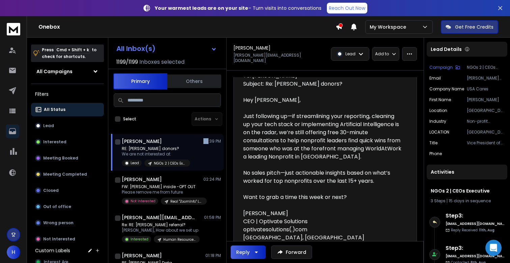
scroll to position [335, 0]
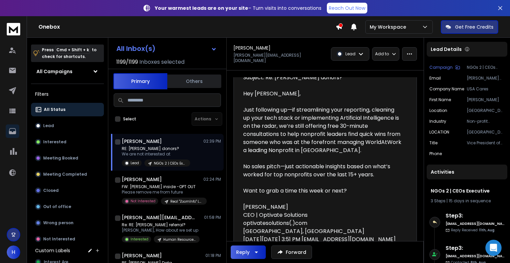
click at [194, 95] on input at bounding box center [167, 99] width 107 height 13
click at [191, 89] on div "Primary Others Select Actions Whitney Hobbs 02:39 PM RE: Whitney Hobbs donors? …" at bounding box center [167, 200] width 118 height 252
click at [163, 81] on button "Primary" at bounding box center [140, 81] width 54 height 16
click at [204, 97] on input at bounding box center [167, 99] width 107 height 13
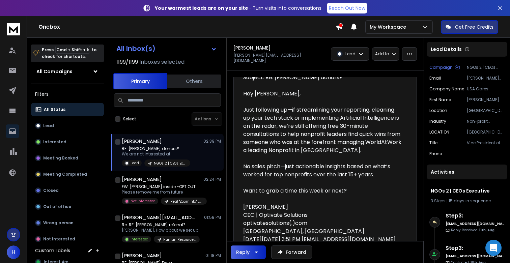
click at [201, 95] on input at bounding box center [167, 99] width 107 height 13
click at [201, 94] on input at bounding box center [167, 99] width 107 height 13
click at [198, 91] on div at bounding box center [167, 99] width 113 height 16
click at [197, 89] on div "Primary Others Select Actions Whitney Hobbs 02:39 PM RE: Whitney Hobbs donors? …" at bounding box center [167, 200] width 118 height 252
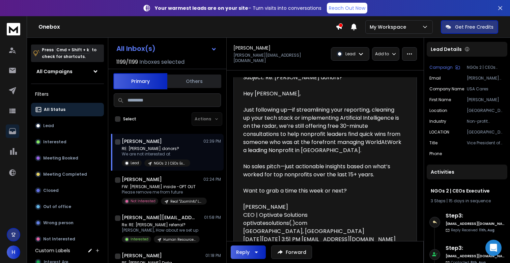
scroll to position [0, 0]
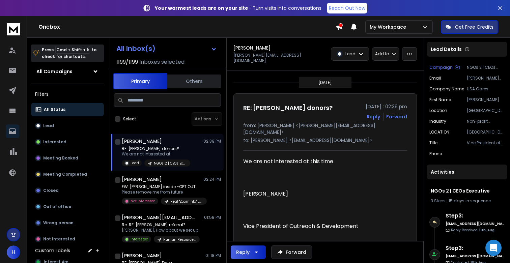
click at [194, 87] on button "Others" at bounding box center [194, 81] width 54 height 15
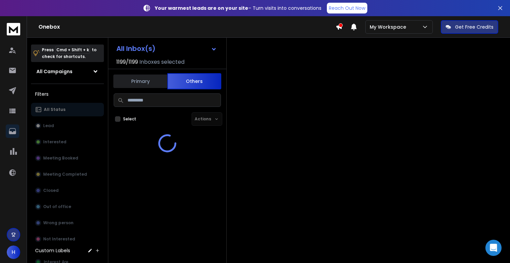
click at [194, 87] on button "Others" at bounding box center [194, 81] width 54 height 16
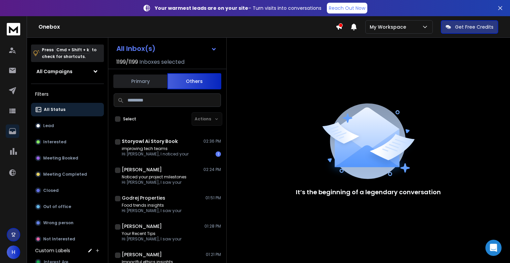
click at [143, 79] on button "Primary" at bounding box center [140, 81] width 54 height 15
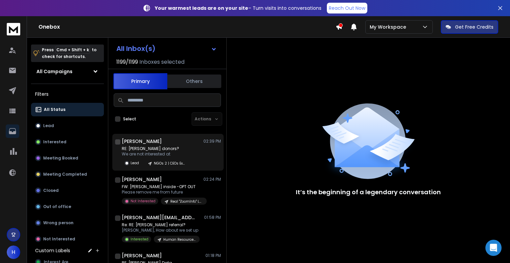
click at [181, 135] on div "Whitney Hobbs 02:39 PM RE: Whitney Hobbs donors? We are not interested at Lead …" at bounding box center [167, 152] width 111 height 37
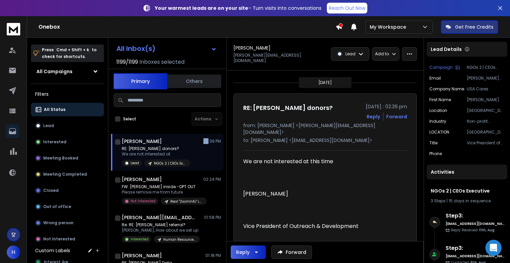
click at [193, 74] on button "Others" at bounding box center [194, 81] width 54 height 15
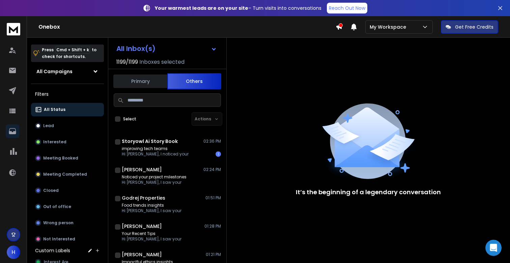
click at [142, 93] on input at bounding box center [167, 99] width 107 height 13
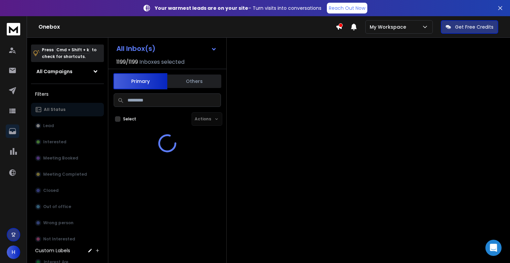
click at [147, 86] on button "Primary" at bounding box center [140, 81] width 54 height 16
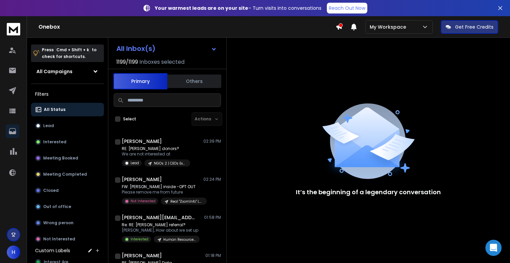
click at [186, 79] on button "Others" at bounding box center [194, 81] width 54 height 15
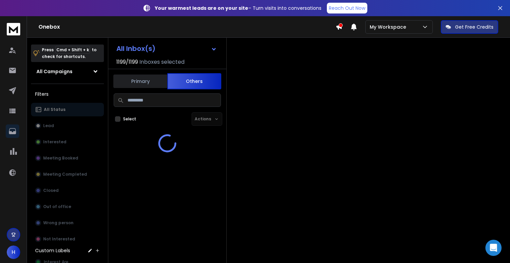
click at [186, 79] on button "Others" at bounding box center [194, 81] width 54 height 16
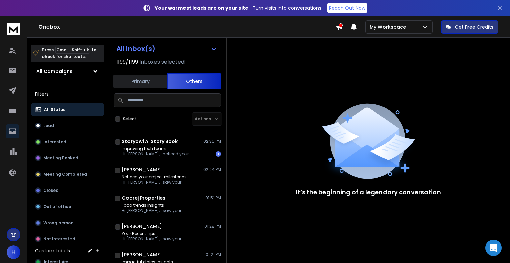
click at [139, 80] on button "Primary" at bounding box center [140, 81] width 54 height 15
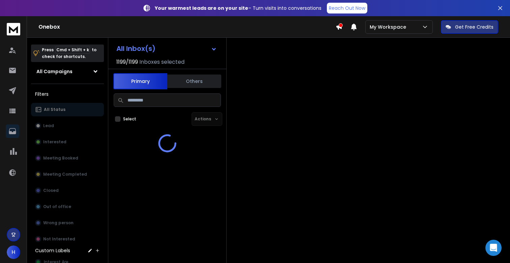
click at [139, 79] on button "Primary" at bounding box center [140, 81] width 54 height 16
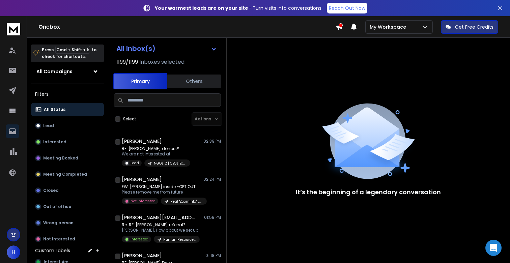
click at [212, 82] on button "Others" at bounding box center [194, 81] width 54 height 15
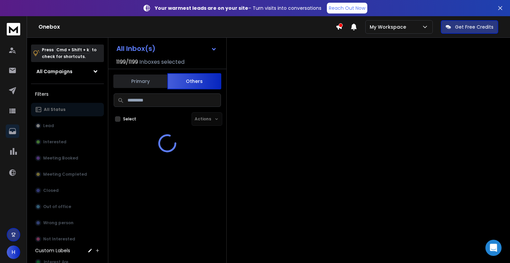
click at [212, 82] on button "Others" at bounding box center [194, 81] width 54 height 16
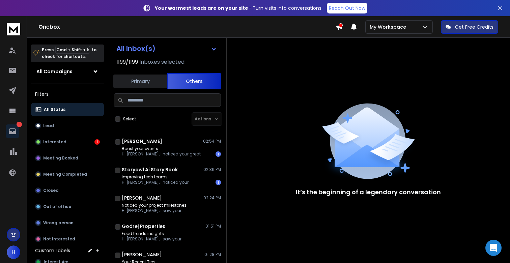
click at [153, 81] on button "Primary" at bounding box center [140, 81] width 54 height 15
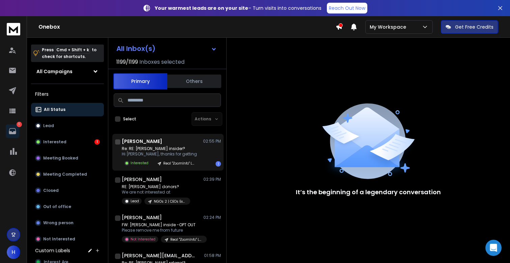
click at [182, 148] on p "Re: RE: [PERSON_NAME] insider?" at bounding box center [161, 148] width 78 height 5
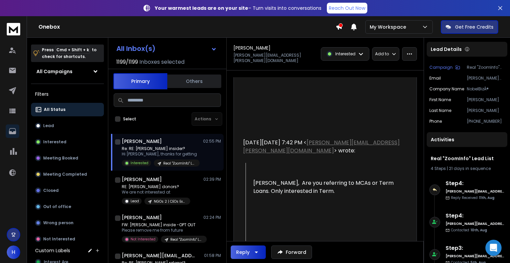
scroll to position [1125, 0]
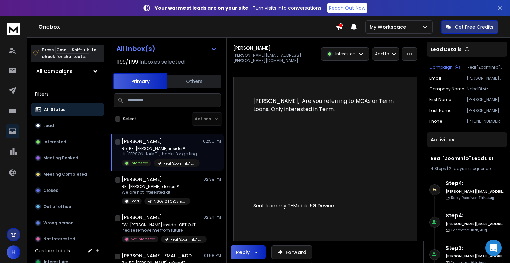
drag, startPoint x: 185, startPoint y: 70, endPoint x: 184, endPoint y: 80, distance: 10.2
click at [185, 70] on div "All Inbox(s) 1199 / 1199 Inboxes selected Primary Others Select Actions Jesse A…" at bounding box center [167, 169] width 118 height 263
click at [184, 82] on button "Others" at bounding box center [194, 81] width 54 height 15
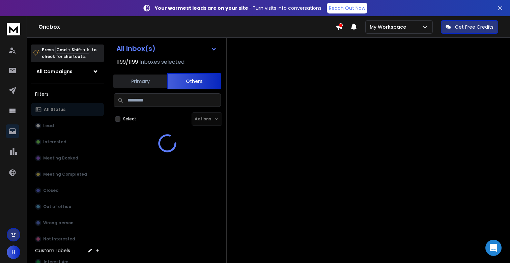
click at [184, 82] on button "Others" at bounding box center [194, 81] width 54 height 16
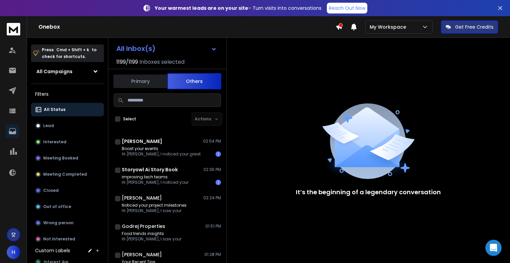
click at [138, 79] on button "Primary" at bounding box center [140, 81] width 54 height 15
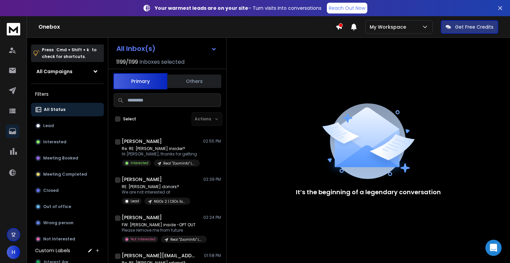
click at [202, 79] on button "Others" at bounding box center [194, 81] width 54 height 15
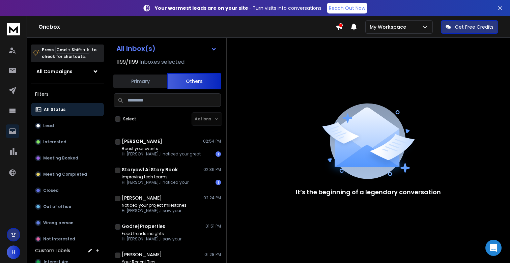
click at [149, 77] on button "Primary" at bounding box center [140, 81] width 54 height 15
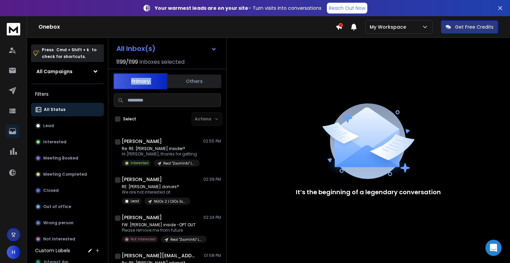
click at [175, 72] on div "All Inbox(s) 1199 / 1199 Inboxes selected Primary Others Select Actions Jesse A…" at bounding box center [167, 169] width 118 height 263
click at [176, 74] on div "All Inbox(s) 1199 / 1199 Inboxes selected Primary Others Select Actions Jesse A…" at bounding box center [167, 169] width 118 height 263
click at [176, 74] on button "Others" at bounding box center [194, 81] width 54 height 15
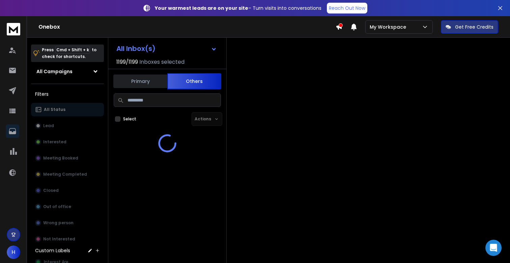
click at [177, 77] on button "Others" at bounding box center [194, 81] width 54 height 16
click at [147, 77] on button "Primary" at bounding box center [140, 81] width 54 height 15
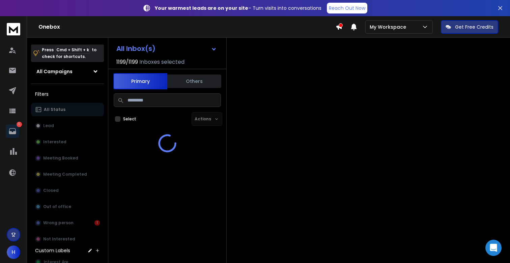
click at [147, 77] on button "Primary" at bounding box center [140, 81] width 54 height 16
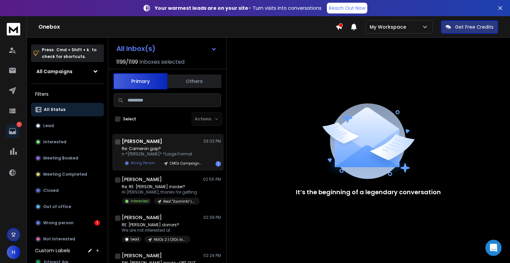
click at [204, 133] on div "Cameron Miller 03:02 PM Re: Cameron gap? n *Cameron Miller* *Large Format Wrong…" at bounding box center [167, 229] width 118 height 194
click at [204, 136] on div "Cameron Miller 03:02 PM Re: Cameron gap? n *Cameron Miller* *Large Format Wrong…" at bounding box center [167, 152] width 111 height 37
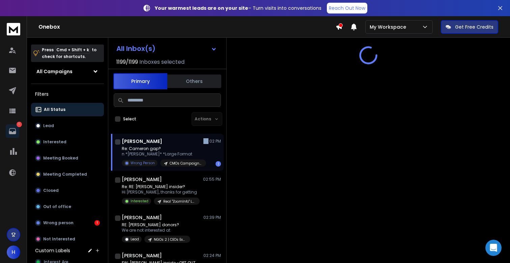
click at [204, 136] on div "Cameron Miller 03:02 PM Re: Cameron gap? n *Cameron Miller* *Large Format Wrong…" at bounding box center [167, 152] width 111 height 37
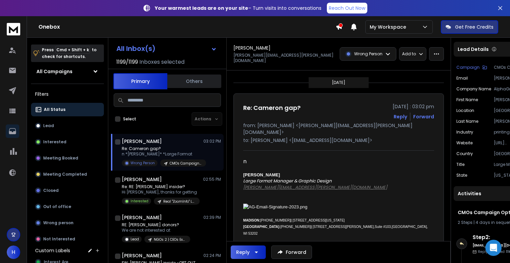
click at [199, 61] on div "1199 / 1199 Inboxes selected" at bounding box center [167, 62] width 102 height 8
click at [195, 86] on button "Others" at bounding box center [194, 81] width 54 height 15
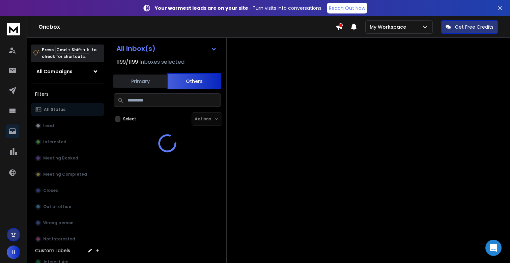
click at [195, 86] on button "Others" at bounding box center [194, 81] width 54 height 16
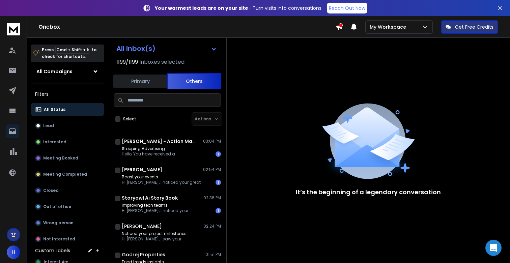
click at [146, 79] on button "Primary" at bounding box center [140, 81] width 54 height 15
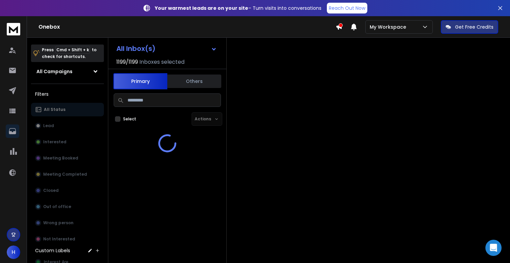
click at [146, 79] on button "Primary" at bounding box center [140, 81] width 54 height 16
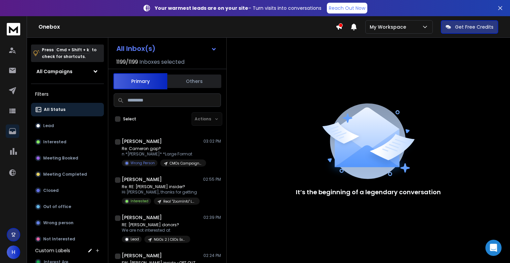
drag, startPoint x: 165, startPoint y: 77, endPoint x: 169, endPoint y: 80, distance: 5.3
click at [165, 77] on button "Primary" at bounding box center [140, 81] width 54 height 16
click at [175, 83] on button "Others" at bounding box center [194, 81] width 54 height 15
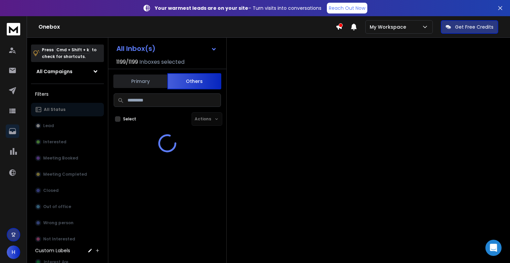
click at [175, 83] on button "Others" at bounding box center [194, 81] width 54 height 16
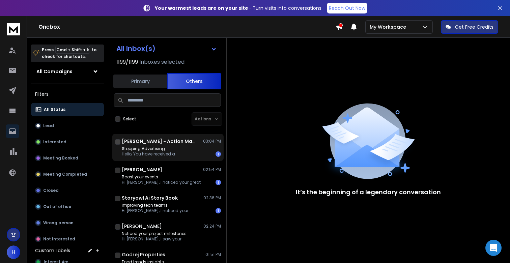
click at [184, 138] on h1 "Chris Scully - Action Management Pros" at bounding box center [159, 141] width 74 height 7
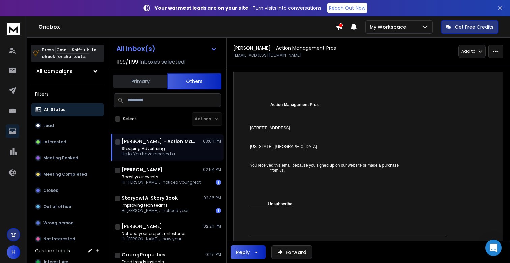
scroll to position [703, 0]
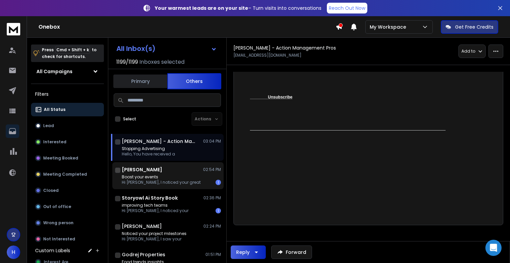
click at [156, 163] on div "Lauren Davis 02:54 PM Boost your events Hi Mihai, I noticed your great 1" at bounding box center [167, 175] width 111 height 27
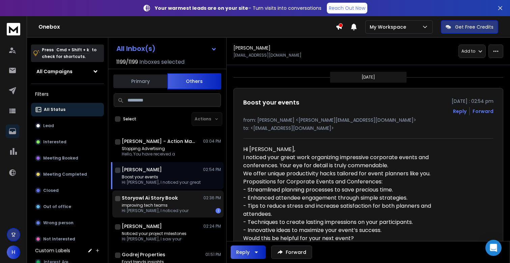
click at [162, 192] on div "Storyowl Ai Story Book 02:36 PM improving tech teams Hi Mihai, I noticed your 1" at bounding box center [167, 203] width 111 height 27
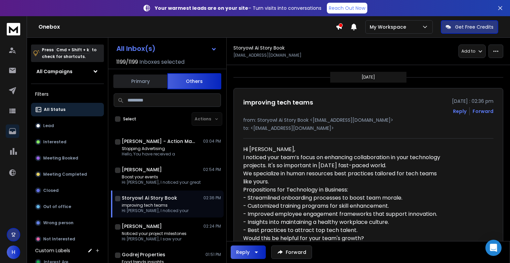
click at [141, 86] on button "Primary" at bounding box center [140, 81] width 54 height 15
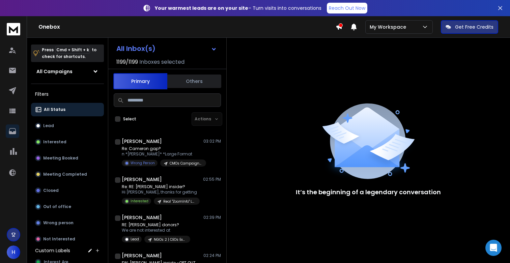
drag, startPoint x: 174, startPoint y: 65, endPoint x: 172, endPoint y: 72, distance: 7.4
click at [174, 66] on h3 "Inboxes selected" at bounding box center [161, 62] width 45 height 8
click at [172, 73] on div "All Inbox(s) 1199 / 1199 Inboxes selected Primary Others Select Actions Cameron…" at bounding box center [167, 169] width 118 height 263
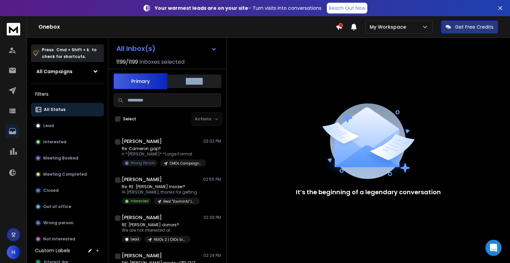
click at [174, 80] on button "Others" at bounding box center [194, 81] width 54 height 15
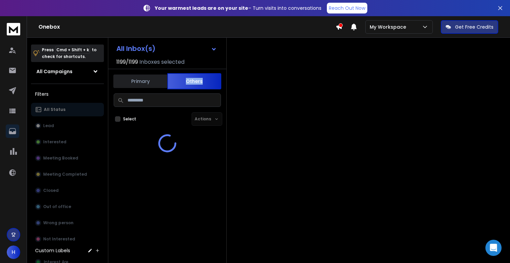
click at [174, 81] on button "Others" at bounding box center [194, 81] width 54 height 16
click at [173, 81] on button "Others" at bounding box center [194, 81] width 54 height 16
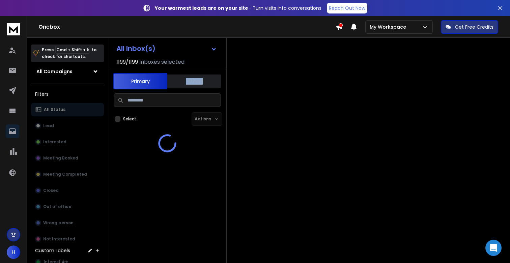
click at [135, 79] on button "Primary" at bounding box center [140, 81] width 54 height 16
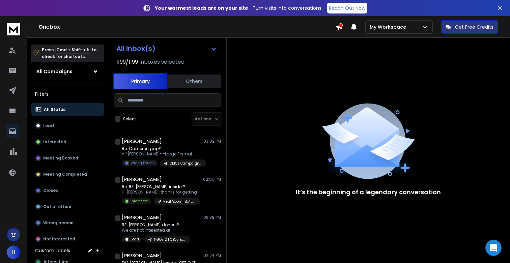
click at [329, 80] on div "It’s the beginning of a legendary conversation" at bounding box center [367, 149] width 283 height 223
click at [184, 74] on button "Others" at bounding box center [194, 81] width 54 height 15
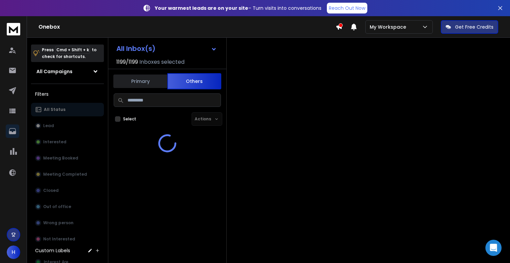
click at [184, 74] on button "Others" at bounding box center [194, 81] width 54 height 16
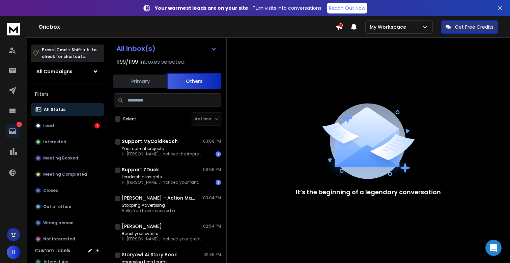
click at [137, 82] on button "Primary" at bounding box center [140, 81] width 54 height 15
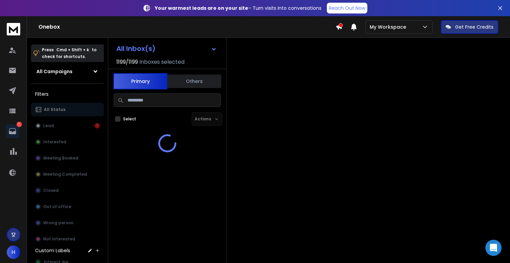
click at [137, 82] on button "Primary" at bounding box center [140, 81] width 54 height 16
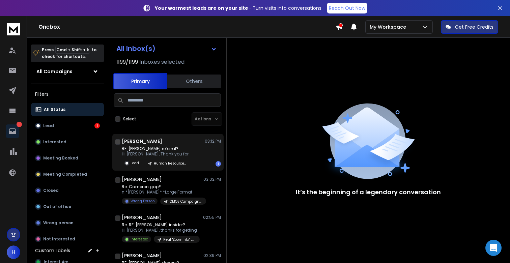
click at [182, 144] on div "Miranda Johnson 03:12 PM" at bounding box center [171, 141] width 99 height 7
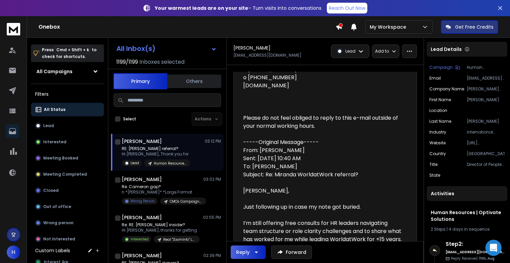
scroll to position [317, 0]
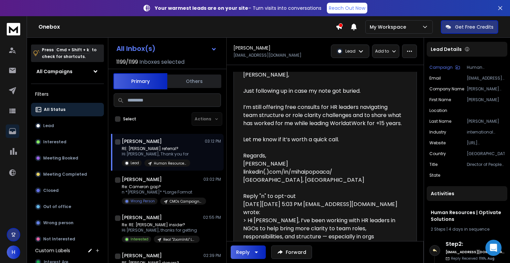
click at [177, 78] on button "Others" at bounding box center [194, 81] width 54 height 15
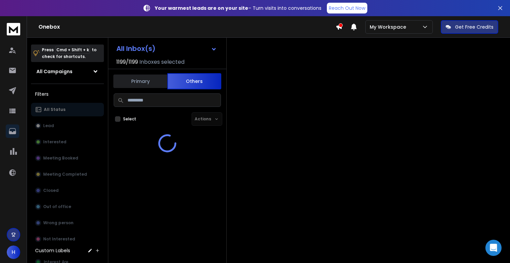
drag, startPoint x: 177, startPoint y: 78, endPoint x: 170, endPoint y: 80, distance: 7.0
click at [177, 78] on button "Others" at bounding box center [194, 81] width 54 height 16
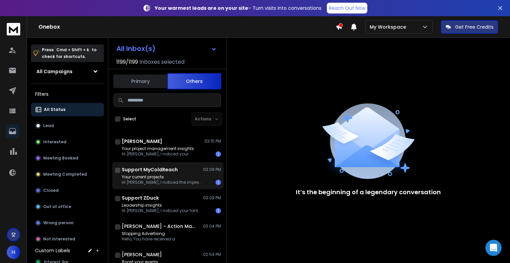
click at [192, 170] on div "Support MyColdReach 03:09 PM" at bounding box center [171, 169] width 99 height 7
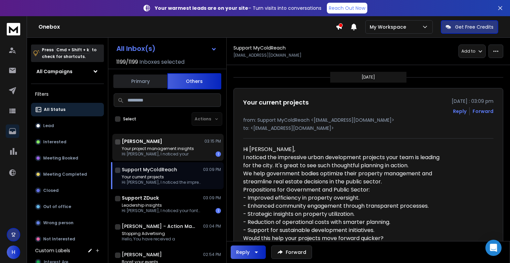
click at [184, 145] on div "Diana Horn 03:15 PM Your project management insights Hi Mihai, I noticed your 1" at bounding box center [171, 147] width 99 height 19
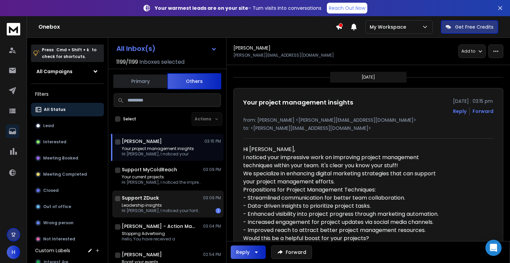
click at [200, 191] on div "Support ZDuck 03:09 PM Leadership insights Hi Mihai, I noticed your fantastic 1" at bounding box center [167, 203] width 111 height 27
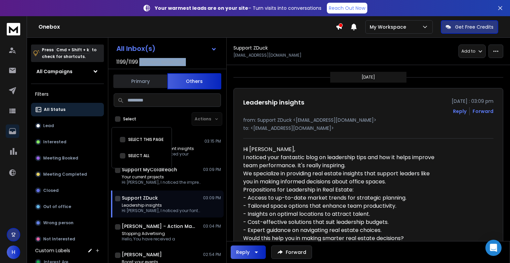
click at [138, 66] on div "All Inbox(s) 1199 / 1199 Inboxes selected Primary Others Select Actions Diana H…" at bounding box center [167, 169] width 118 height 263
click at [135, 84] on div "All Inbox(s) 1199 / 1199 Inboxes selected Primary Others Select Actions Diana H…" at bounding box center [167, 169] width 118 height 263
click at [135, 84] on button "Primary" at bounding box center [140, 81] width 54 height 15
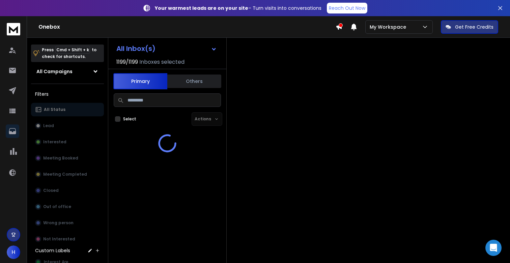
click at [136, 84] on button "Primary" at bounding box center [140, 81] width 54 height 16
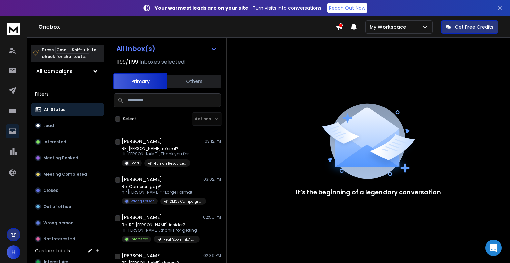
click at [203, 88] on div "Primary Others Select Actions Miranda Johnson 03:12 PM RE: Miranda WorldatWork …" at bounding box center [167, 200] width 118 height 252
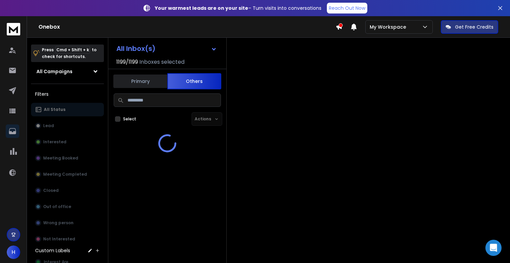
click at [201, 86] on button "Others" at bounding box center [194, 81] width 54 height 16
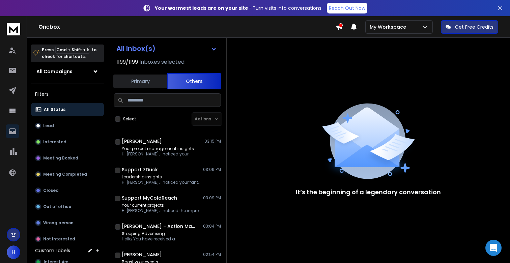
click at [133, 80] on button "Primary" at bounding box center [140, 81] width 54 height 15
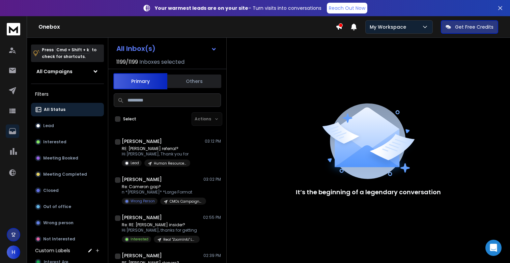
click at [422, 27] on icon "button" at bounding box center [424, 27] width 7 height 7
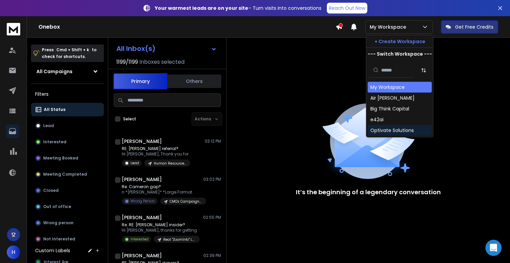
click at [391, 125] on div "Optivate Solutions" at bounding box center [399, 130] width 64 height 11
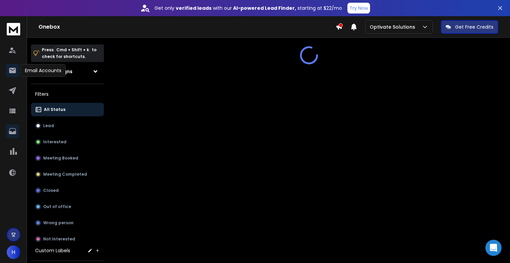
click at [12, 72] on icon at bounding box center [12, 70] width 7 height 5
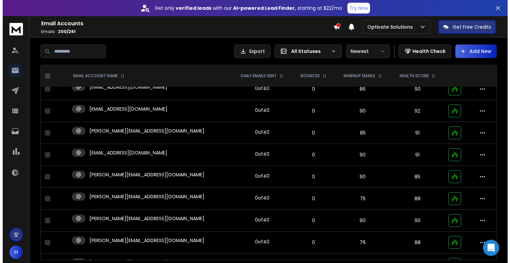
scroll to position [4225, 0]
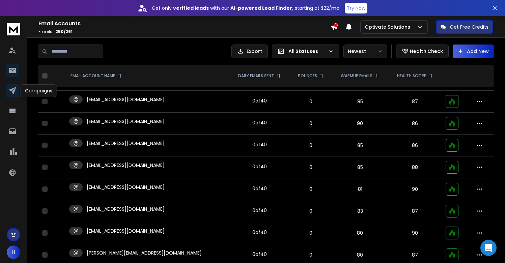
click at [13, 90] on icon at bounding box center [12, 91] width 8 height 8
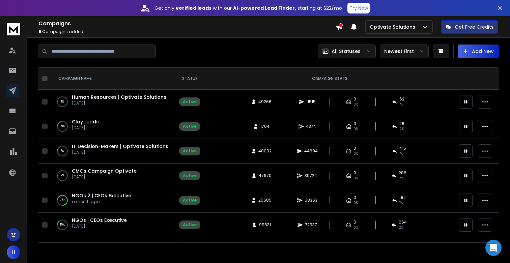
click at [116, 94] on span "Human Resources | Optivate Solutions" at bounding box center [119, 97] width 94 height 7
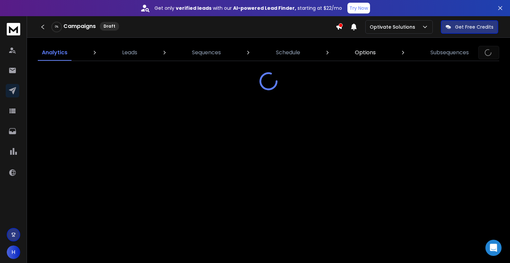
click at [359, 54] on p "Options" at bounding box center [365, 53] width 21 height 8
select select "*"
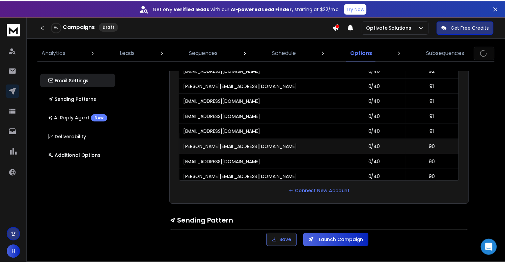
scroll to position [25, 0]
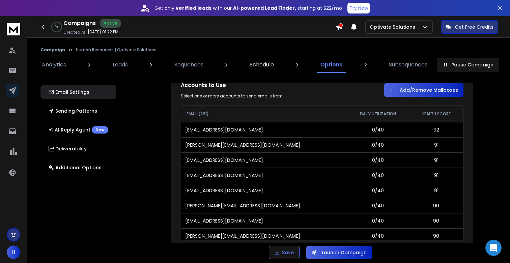
click at [257, 64] on p "Schedule" at bounding box center [261, 65] width 24 height 8
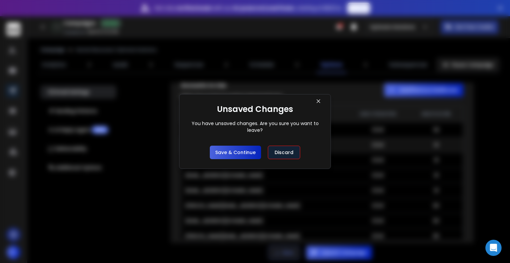
click at [229, 151] on button "Save & Continue" at bounding box center [235, 152] width 51 height 13
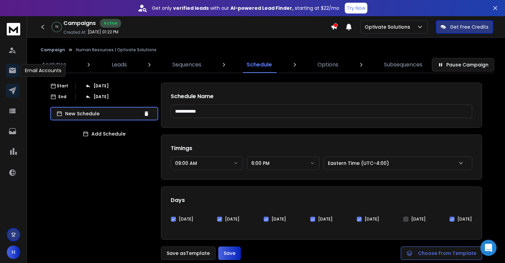
click at [8, 70] on icon at bounding box center [12, 70] width 8 height 8
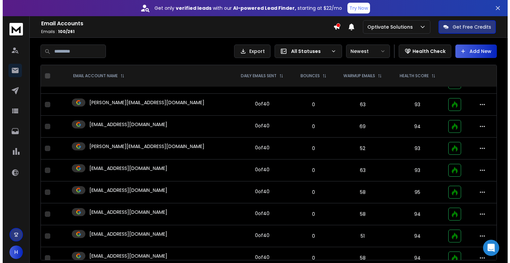
scroll to position [1523, 0]
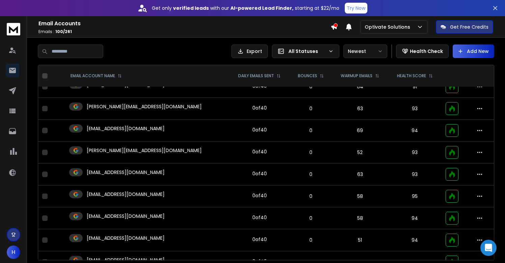
click at [163, 151] on p "mihai@prom.optivatesolutionngo.my" at bounding box center [144, 150] width 115 height 7
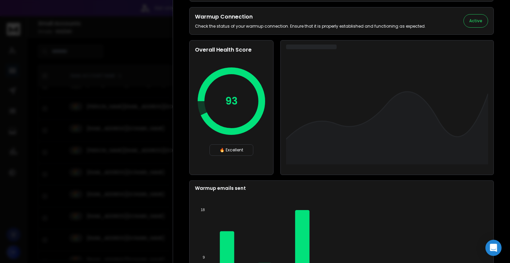
scroll to position [268, 0]
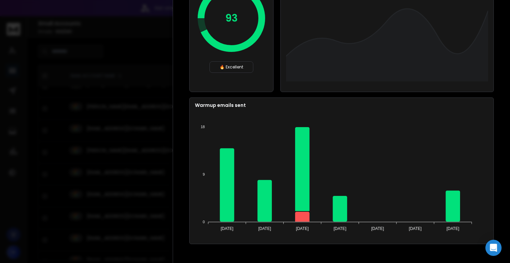
click at [106, 129] on div at bounding box center [255, 131] width 510 height 263
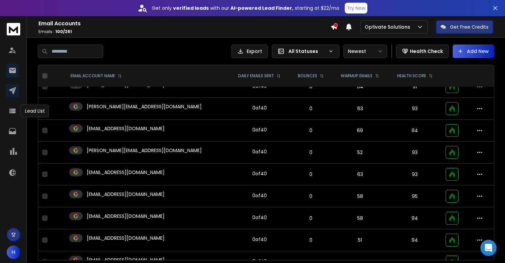
click at [14, 91] on icon at bounding box center [12, 91] width 8 height 8
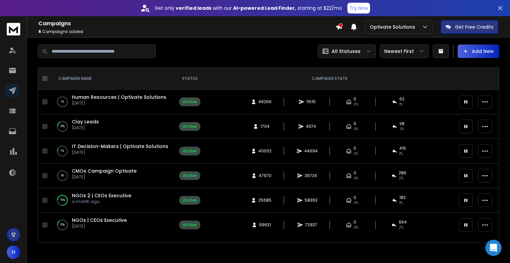
click at [93, 98] on span "Human Resources | Optivate Solutions" at bounding box center [119, 97] width 94 height 7
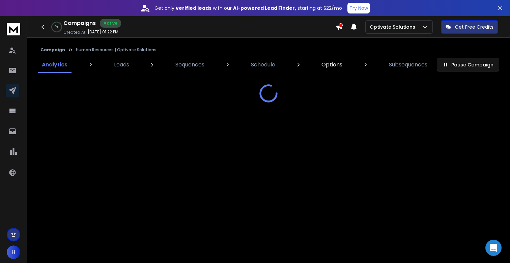
click at [335, 71] on link "Options" at bounding box center [331, 65] width 29 height 16
select select "*"
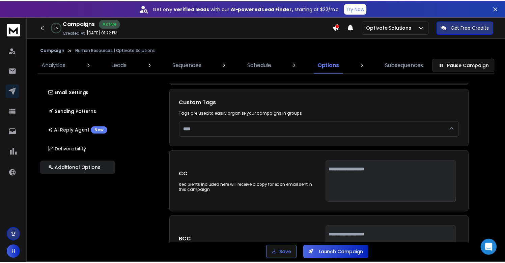
scroll to position [1350, 0]
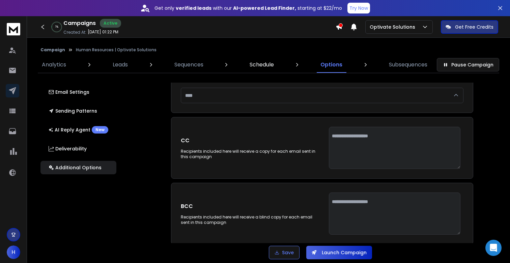
click at [255, 60] on link "Schedule" at bounding box center [261, 65] width 32 height 16
click at [255, 63] on p "Schedule" at bounding box center [261, 65] width 24 height 8
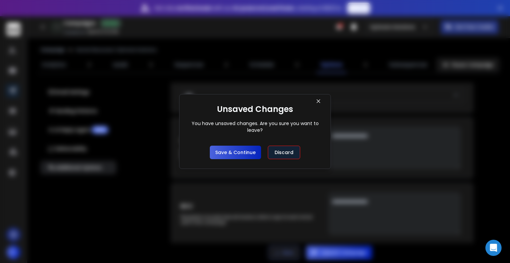
click at [237, 141] on div "Unsaved Changes You have unsaved changes. Are you sure you want to leave? Save …" at bounding box center [255, 131] width 132 height 55
click at [236, 150] on div "Unsaved Changes You have unsaved changes. Are you sure you want to leave? Save …" at bounding box center [255, 131] width 132 height 55
click at [237, 152] on button "Save & Continue" at bounding box center [235, 152] width 51 height 13
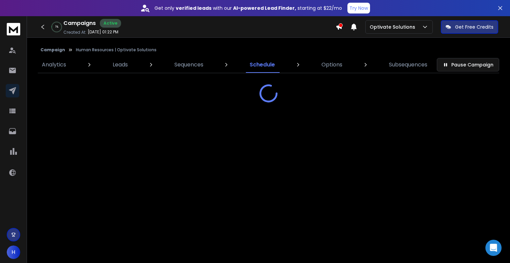
click at [236, 152] on div "Get only verified leads with our AI-powered Lead Finder, starting at $22/mo Try…" at bounding box center [255, 131] width 510 height 263
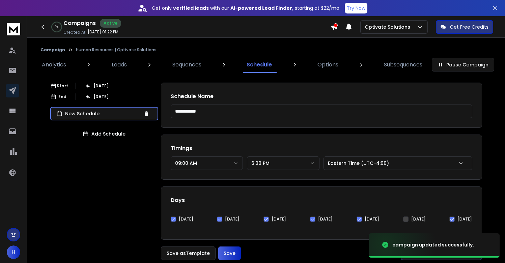
scroll to position [6, 0]
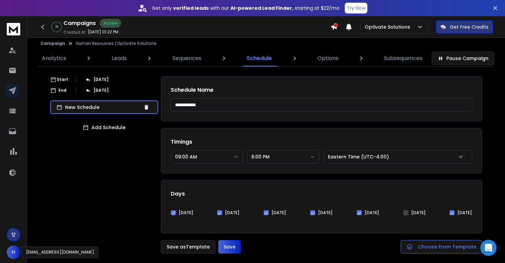
click at [12, 255] on span "H" at bounding box center [13, 251] width 13 height 13
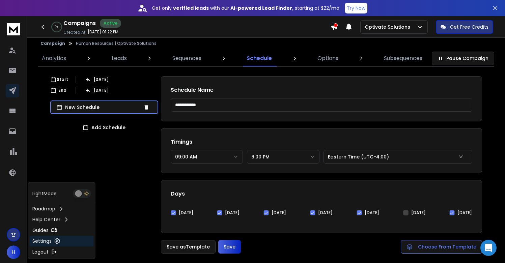
click at [71, 244] on div "Settings" at bounding box center [62, 241] width 64 height 11
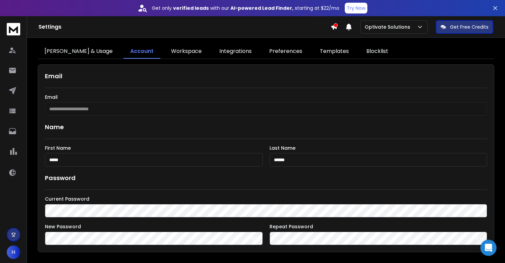
click at [63, 50] on link "[PERSON_NAME] & Usage" at bounding box center [79, 51] width 82 height 14
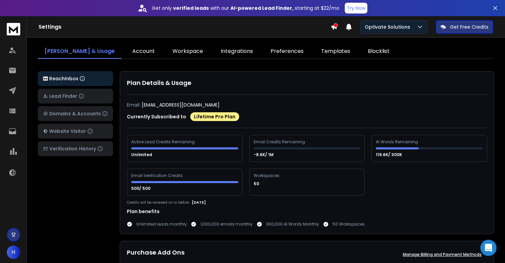
click at [394, 23] on button "Optivate Solutions" at bounding box center [393, 26] width 67 height 13
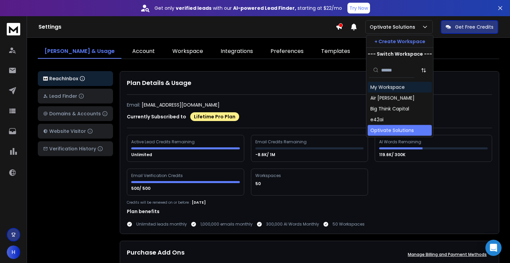
click at [391, 86] on div "My Workspace" at bounding box center [387, 87] width 34 height 7
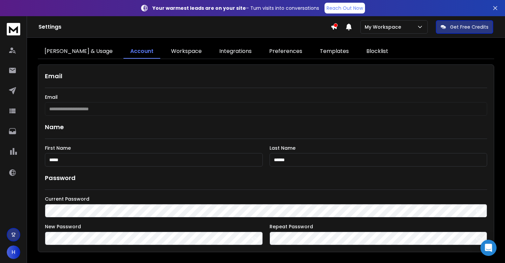
click at [168, 55] on link "Workspace" at bounding box center [186, 51] width 44 height 14
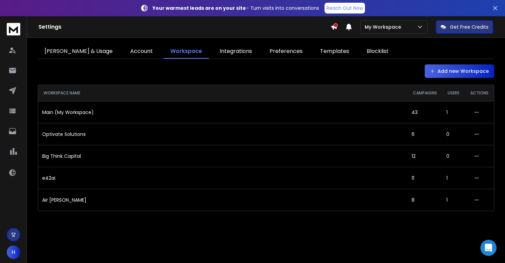
click at [58, 48] on link "[PERSON_NAME] & Usage" at bounding box center [79, 51] width 82 height 14
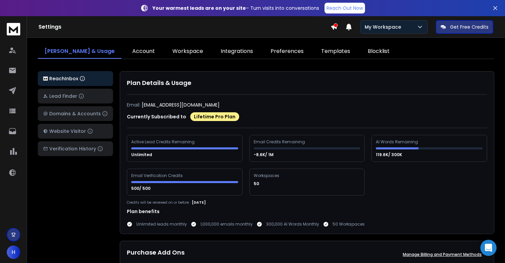
click at [389, 23] on button "My Workspace" at bounding box center [393, 26] width 67 height 13
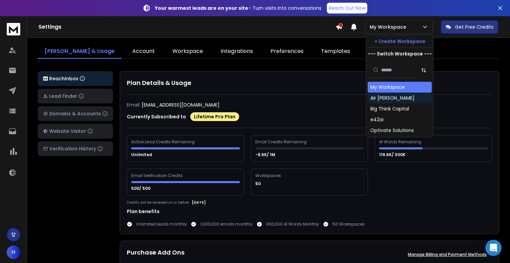
click at [385, 97] on div "Air [PERSON_NAME]" at bounding box center [392, 98] width 44 height 7
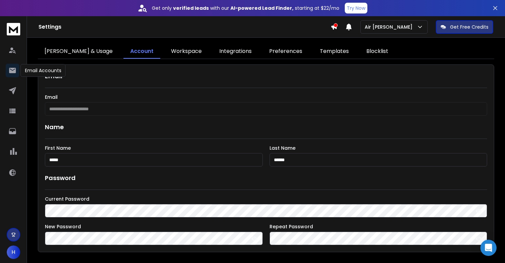
click at [10, 68] on icon at bounding box center [12, 70] width 7 height 5
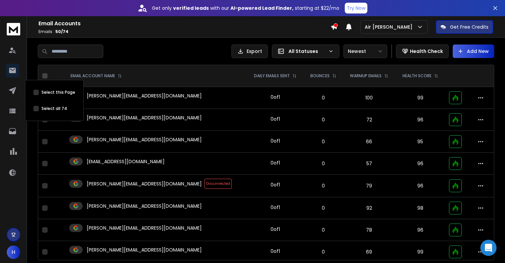
click at [33, 110] on button "Select this Page" at bounding box center [35, 108] width 5 height 5
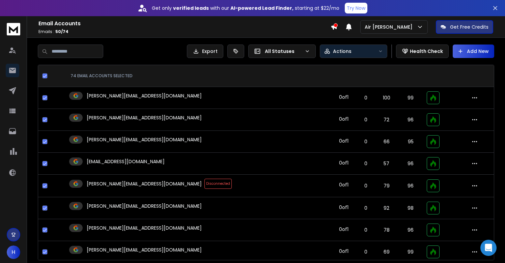
click at [365, 53] on div "Actions" at bounding box center [349, 51] width 51 height 7
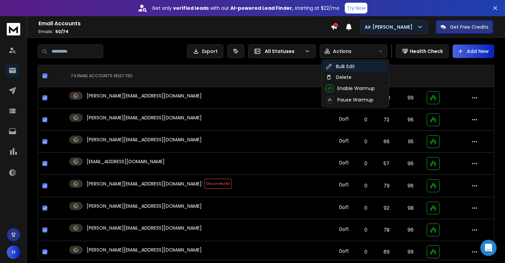
click at [385, 27] on p "Air [PERSON_NAME]" at bounding box center [389, 27] width 51 height 7
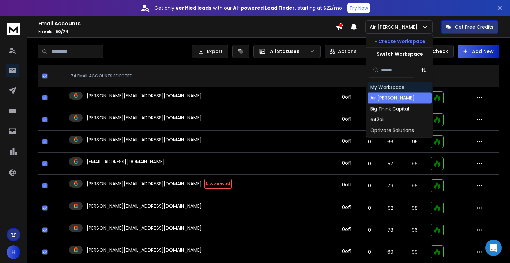
click at [386, 89] on div "My Workspace" at bounding box center [387, 87] width 34 height 7
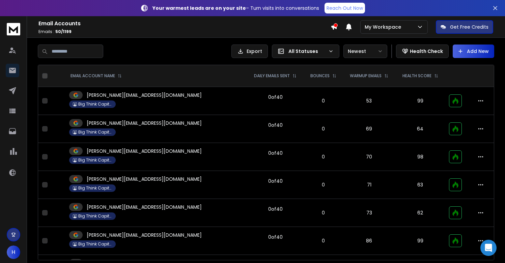
click at [15, 259] on button "H" at bounding box center [13, 251] width 13 height 13
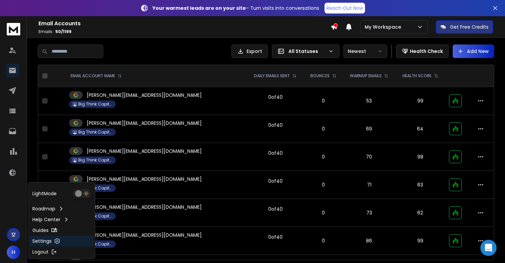
click at [57, 243] on icon at bounding box center [57, 240] width 5 height 5
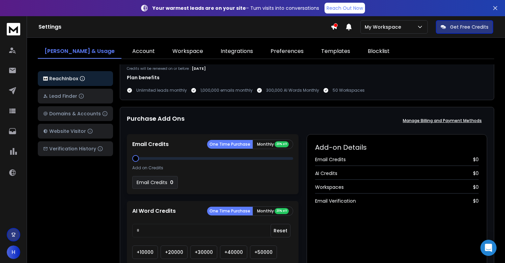
scroll to position [169, 0]
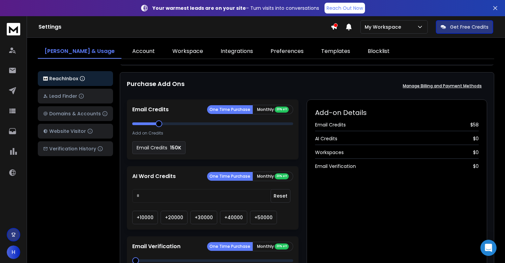
click at [155, 124] on span at bounding box center [158, 123] width 7 height 7
click at [177, 123] on span at bounding box center [156, 123] width 48 height 3
click at [193, 123] on span at bounding box center [193, 123] width 7 height 7
click at [270, 113] on button "Monthly 20% off" at bounding box center [272, 109] width 40 height 9
click at [174, 125] on span at bounding box center [170, 123] width 7 height 7
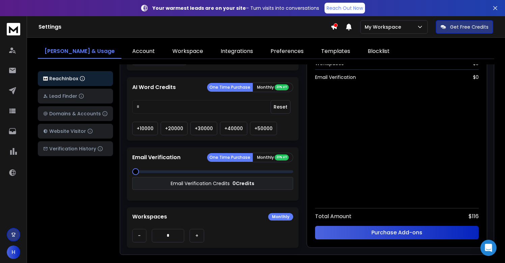
scroll to position [0, 0]
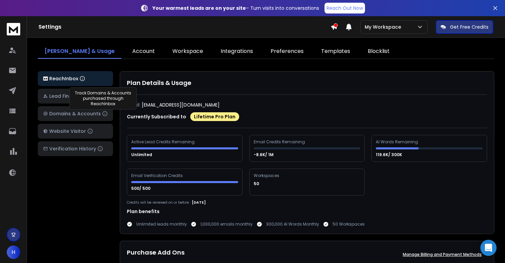
click at [51, 97] on button "Lead Finder" at bounding box center [75, 96] width 75 height 15
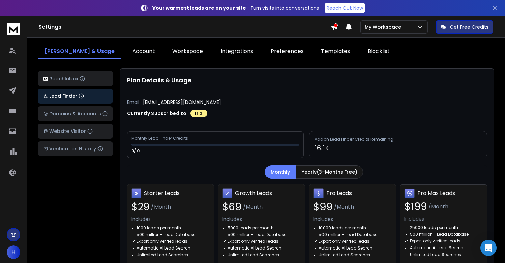
click at [64, 80] on button "ReachInbox" at bounding box center [75, 78] width 75 height 15
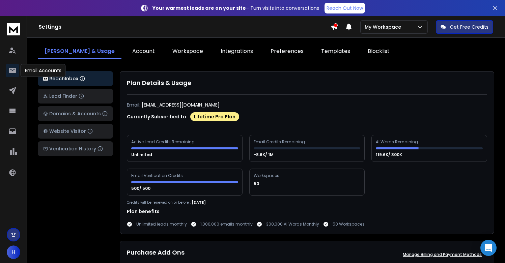
click at [13, 69] on icon at bounding box center [12, 70] width 7 height 5
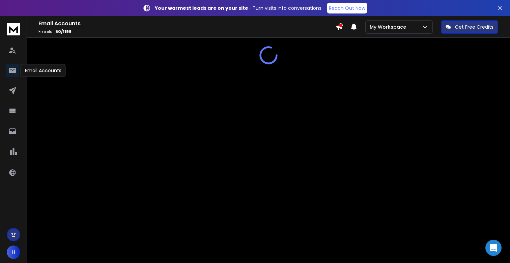
click at [13, 69] on icon at bounding box center [12, 70] width 7 height 5
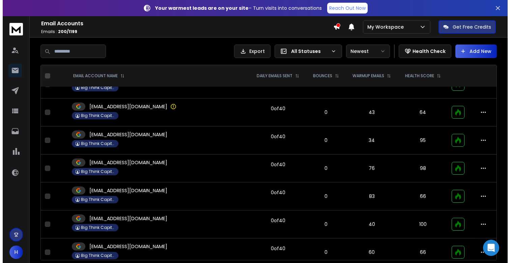
scroll to position [3171, 0]
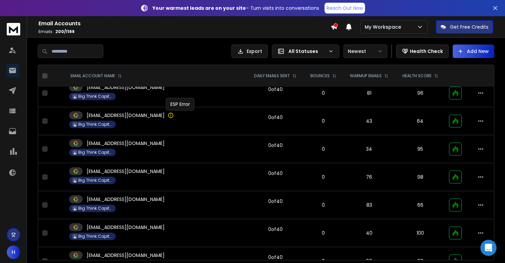
click at [174, 114] on icon at bounding box center [170, 115] width 7 height 7
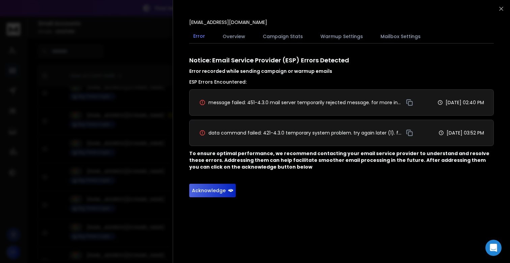
drag, startPoint x: 96, startPoint y: 144, endPoint x: 104, endPoint y: 144, distance: 7.8
click at [95, 144] on div at bounding box center [255, 131] width 510 height 263
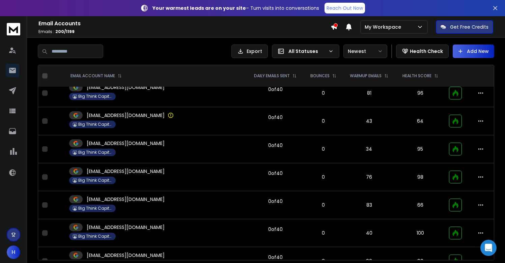
click at [19, 96] on div at bounding box center [14, 92] width 16 height 16
click at [14, 93] on icon at bounding box center [12, 91] width 8 height 8
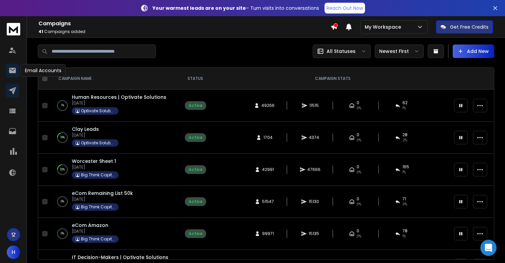
click at [9, 74] on link at bounding box center [12, 70] width 13 height 13
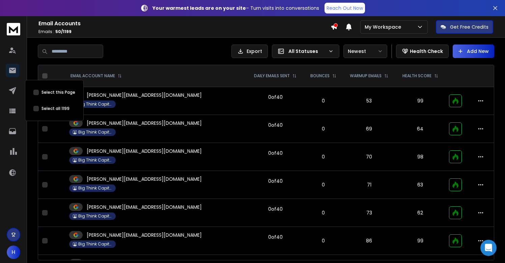
click at [31, 109] on div "Select this Page Select all 1199" at bounding box center [54, 100] width 50 height 35
click at [37, 108] on button "Select this Page" at bounding box center [35, 108] width 5 height 5
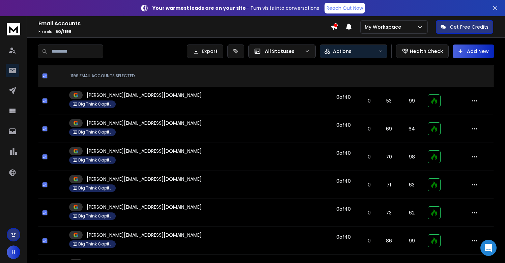
click at [340, 46] on button "Actions" at bounding box center [353, 50] width 67 height 13
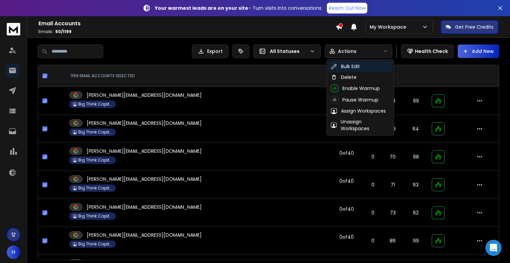
click at [352, 67] on div "Bulk Edit" at bounding box center [345, 66] width 29 height 7
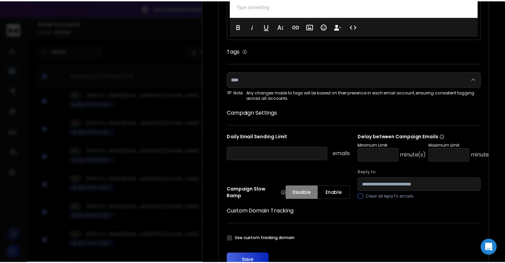
scroll to position [117, 0]
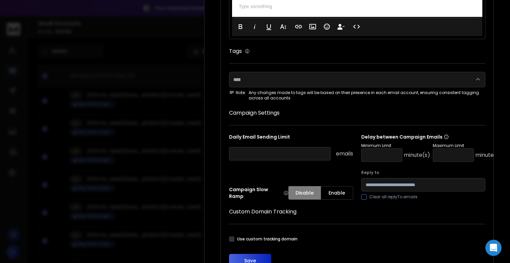
click at [277, 152] on input "number" at bounding box center [279, 153] width 101 height 13
type input "**"
click at [264, 255] on button "Save" at bounding box center [250, 260] width 42 height 13
click at [187, 129] on div at bounding box center [255, 131] width 510 height 263
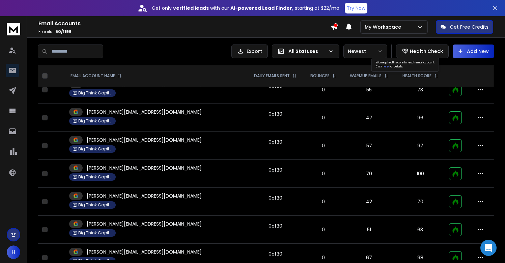
scroll to position [1244, 0]
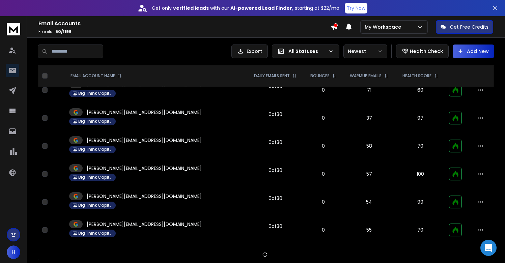
click at [421, 34] on div "Email Accounts Emails : 50 / 1199 My Workspace Get Free Credits" at bounding box center [252, 27] width 505 height 22
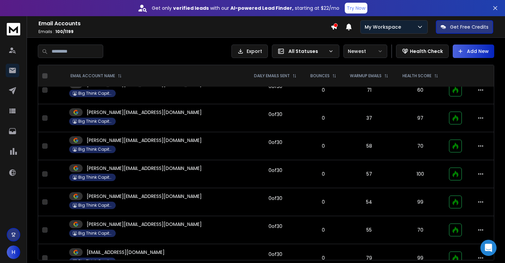
click at [416, 28] on div "My Workspace" at bounding box center [393, 27] width 59 height 7
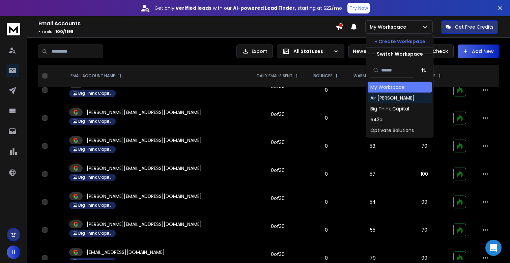
click at [395, 100] on div "Air [PERSON_NAME]" at bounding box center [399, 98] width 64 height 11
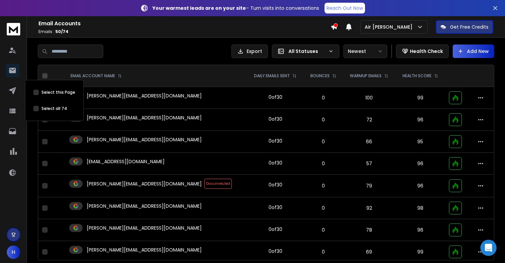
click at [37, 108] on button "Select this Page" at bounding box center [35, 108] width 5 height 5
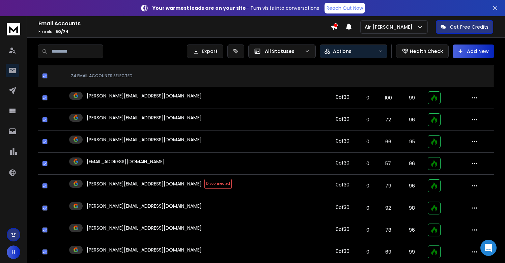
click at [364, 55] on button "Actions" at bounding box center [353, 50] width 67 height 13
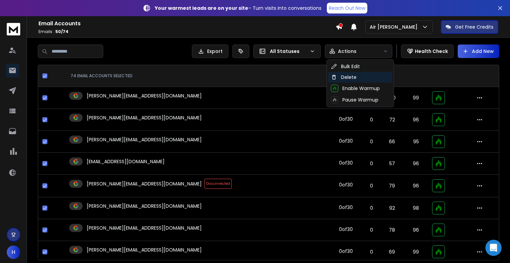
click at [356, 75] on div "Delete" at bounding box center [360, 77] width 64 height 11
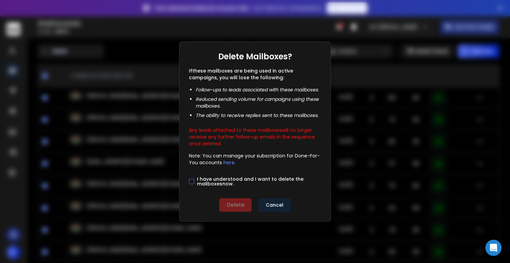
click at [217, 181] on label "I have understood and I want to delete the mailbox es now." at bounding box center [259, 181] width 124 height 9
click at [194, 181] on button "I have understood and I want to delete the mailbox es now." at bounding box center [191, 181] width 5 height 5
click at [232, 204] on button "Delete" at bounding box center [235, 204] width 32 height 13
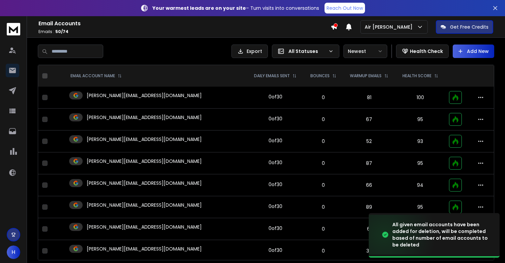
scroll to position [940, 0]
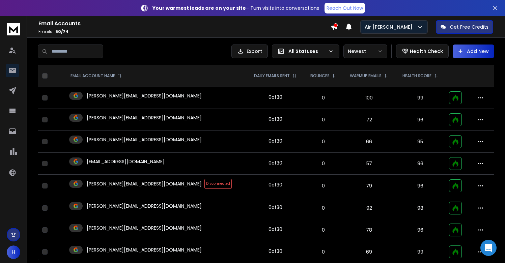
click at [398, 33] on button "Air [PERSON_NAME]" at bounding box center [393, 26] width 67 height 13
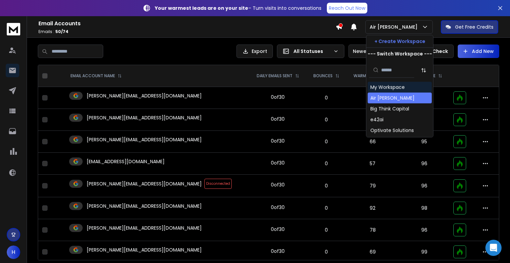
click at [390, 86] on div "My Workspace" at bounding box center [387, 87] width 34 height 7
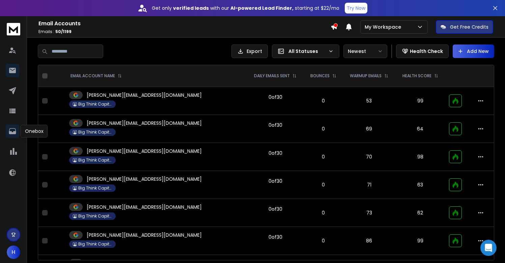
click at [9, 134] on icon at bounding box center [12, 131] width 8 height 8
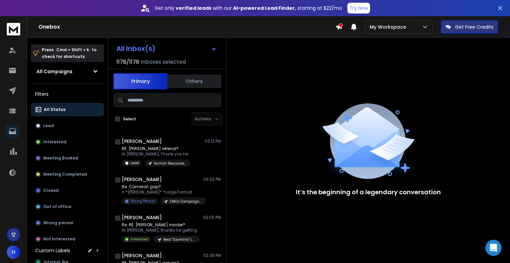
click at [196, 78] on button "Others" at bounding box center [194, 81] width 54 height 15
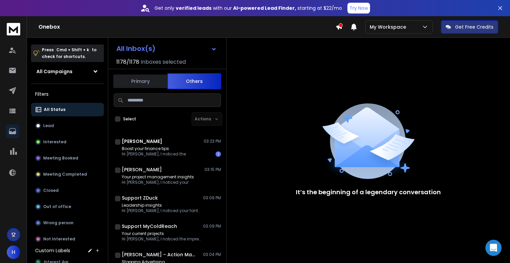
click at [134, 81] on button "Primary" at bounding box center [140, 81] width 54 height 15
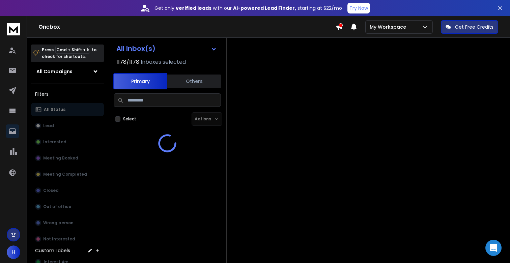
click at [196, 74] on button "Others" at bounding box center [194, 81] width 54 height 15
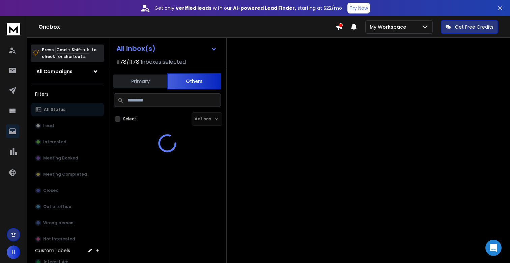
click at [196, 74] on button "Others" at bounding box center [194, 81] width 54 height 16
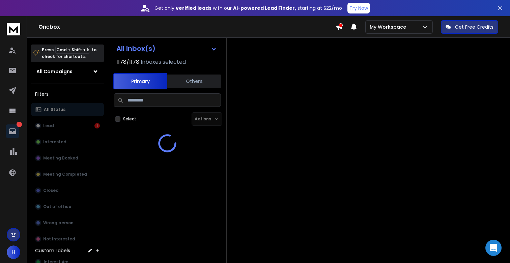
click at [144, 75] on button "Primary" at bounding box center [140, 81] width 54 height 16
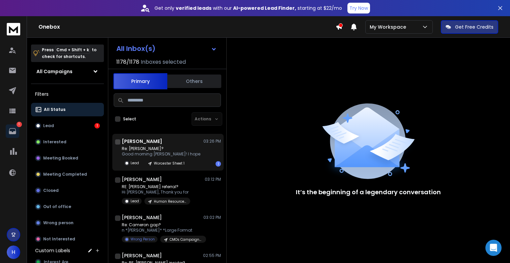
click at [212, 135] on div "John Alouisa 03:26 PM Re: Jim Cash? Good morning Jim! I hope Lead Worcester She…" at bounding box center [167, 152] width 111 height 37
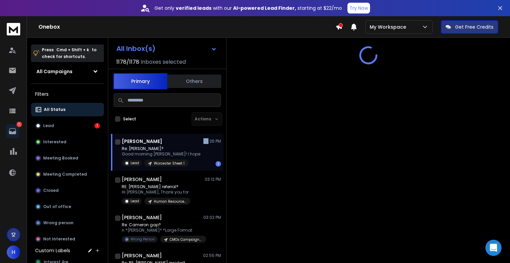
click at [212, 135] on div "John Alouisa 03:26 PM Re: Jim Cash? Good morning Jim! I hope Lead Worcester She…" at bounding box center [167, 152] width 111 height 37
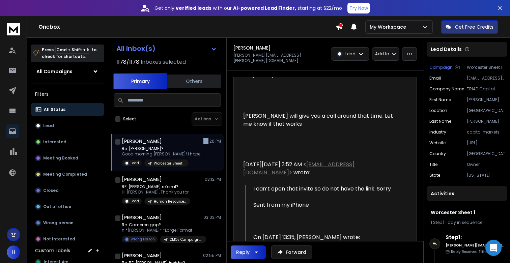
scroll to position [869, 0]
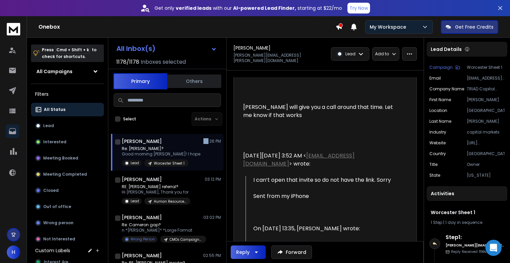
click at [404, 29] on p "My Workspace" at bounding box center [388, 27] width 39 height 7
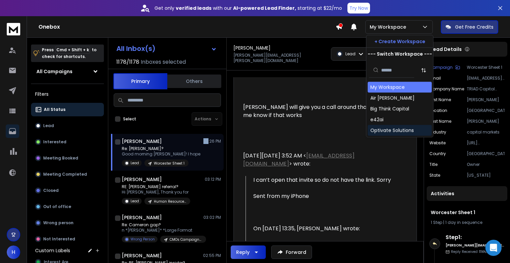
click at [399, 132] on div "Optivate Solutions" at bounding box center [391, 130] width 43 height 7
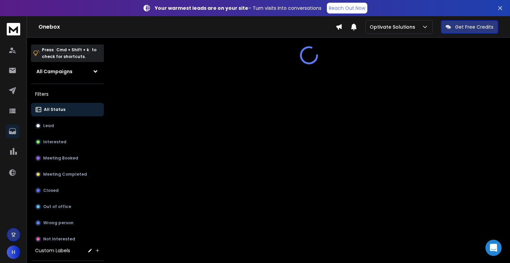
click at [394, 25] on p "Optivate Solutions" at bounding box center [393, 27] width 48 height 7
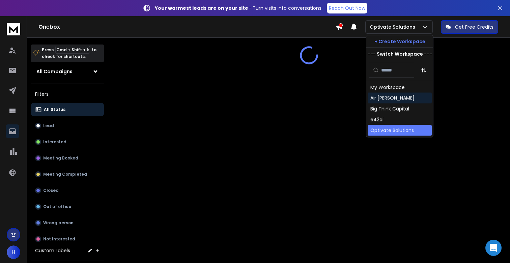
click at [407, 99] on div "Air [PERSON_NAME]" at bounding box center [399, 98] width 64 height 11
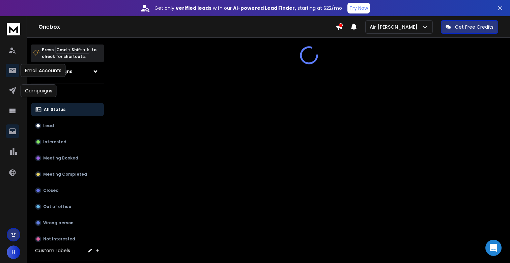
click at [11, 72] on icon at bounding box center [12, 70] width 7 height 5
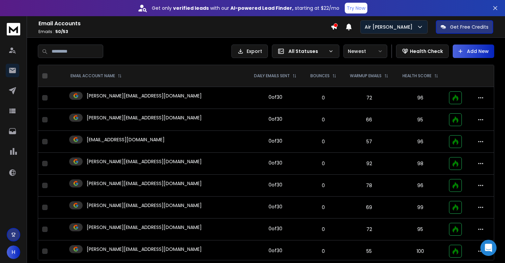
click at [401, 28] on div "Air [PERSON_NAME]" at bounding box center [393, 27] width 59 height 7
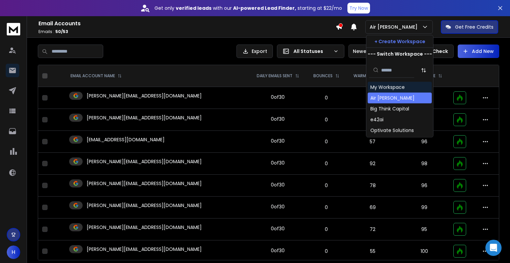
click at [408, 82] on div "My Workspace" at bounding box center [399, 87] width 64 height 11
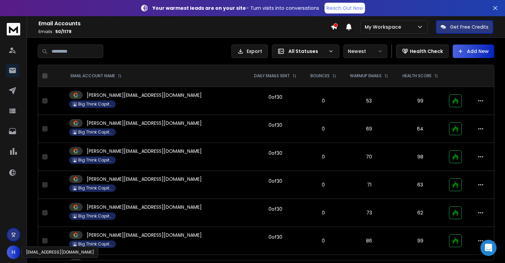
click at [9, 253] on span "H" at bounding box center [13, 251] width 13 height 13
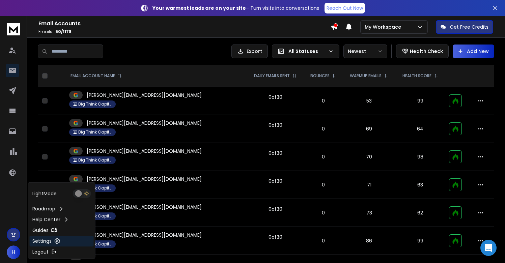
click at [59, 243] on icon at bounding box center [57, 241] width 6 height 6
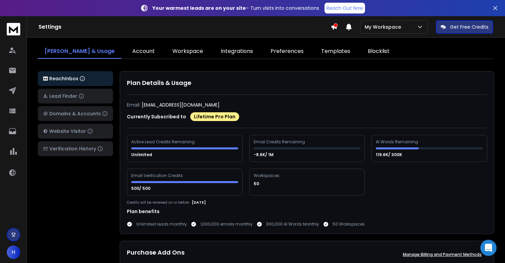
click at [368, 169] on div "Active Lead Credits Remaining Unlimited Email Credits Remaining -8.6K/ 1M AI Wo…" at bounding box center [307, 165] width 360 height 61
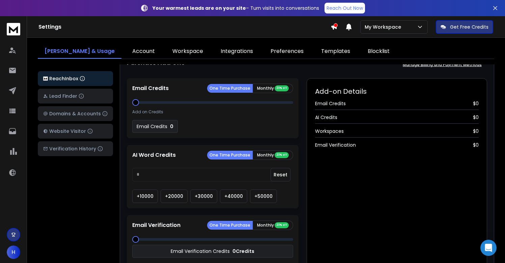
scroll to position [157, 0]
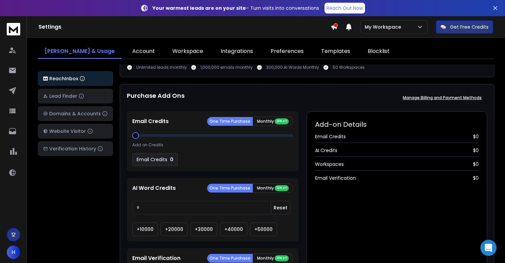
click at [132, 135] on span at bounding box center [135, 135] width 7 height 7
click at [264, 123] on button "Monthly 20% off" at bounding box center [272, 121] width 40 height 9
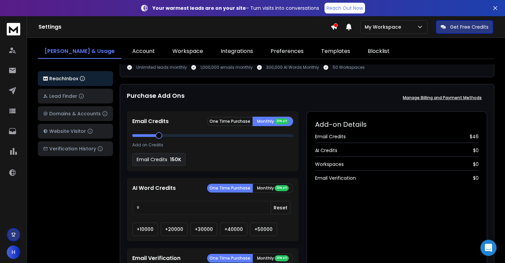
click at [159, 137] on span at bounding box center [212, 135] width 161 height 3
click at [66, 133] on button "Website Visitor" at bounding box center [75, 131] width 75 height 15
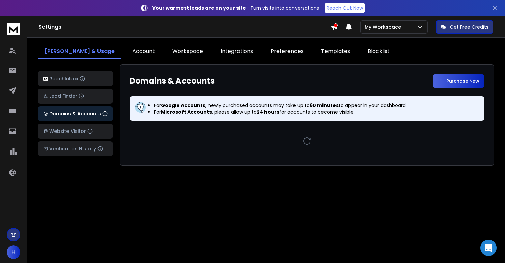
click at [61, 109] on button "Domains & Accounts" at bounding box center [75, 113] width 75 height 15
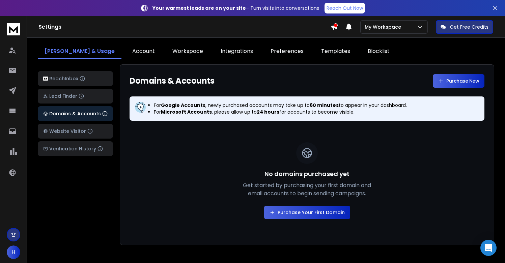
click at [68, 91] on button "Lead Finder" at bounding box center [75, 96] width 75 height 15
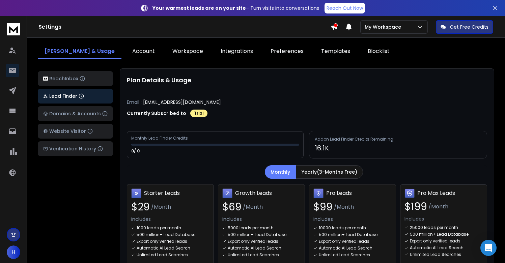
click at [20, 66] on div at bounding box center [14, 72] width 16 height 16
click at [17, 68] on link at bounding box center [12, 70] width 13 height 13
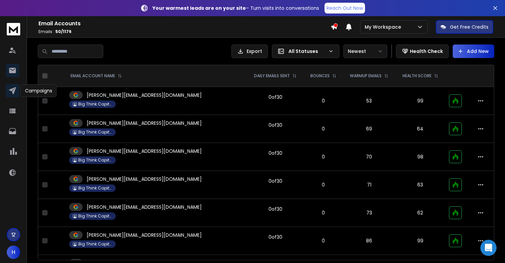
click at [8, 91] on link at bounding box center [12, 90] width 13 height 13
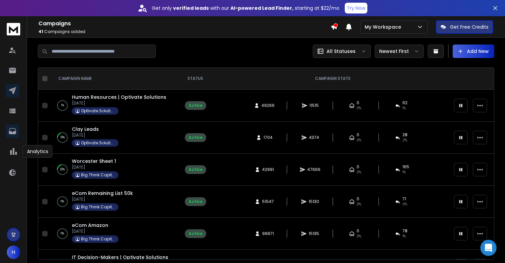
click at [13, 131] on icon at bounding box center [12, 131] width 7 height 6
